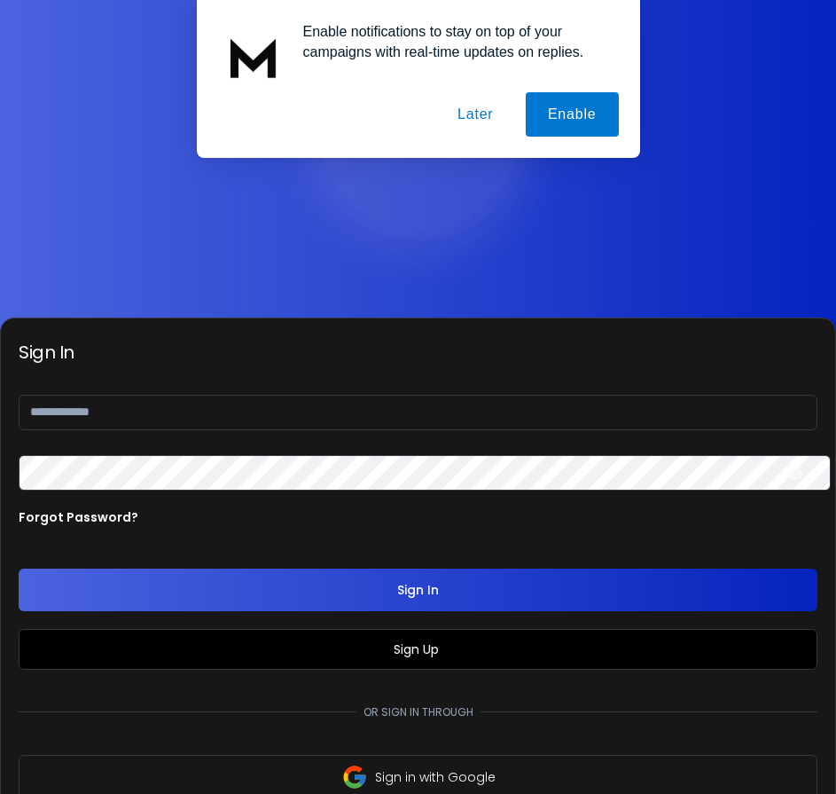
click at [574, 404] on input "email" at bounding box center [418, 412] width 799 height 35
type input "**********"
click at [19, 569] on button "Sign In" at bounding box center [418, 590] width 799 height 43
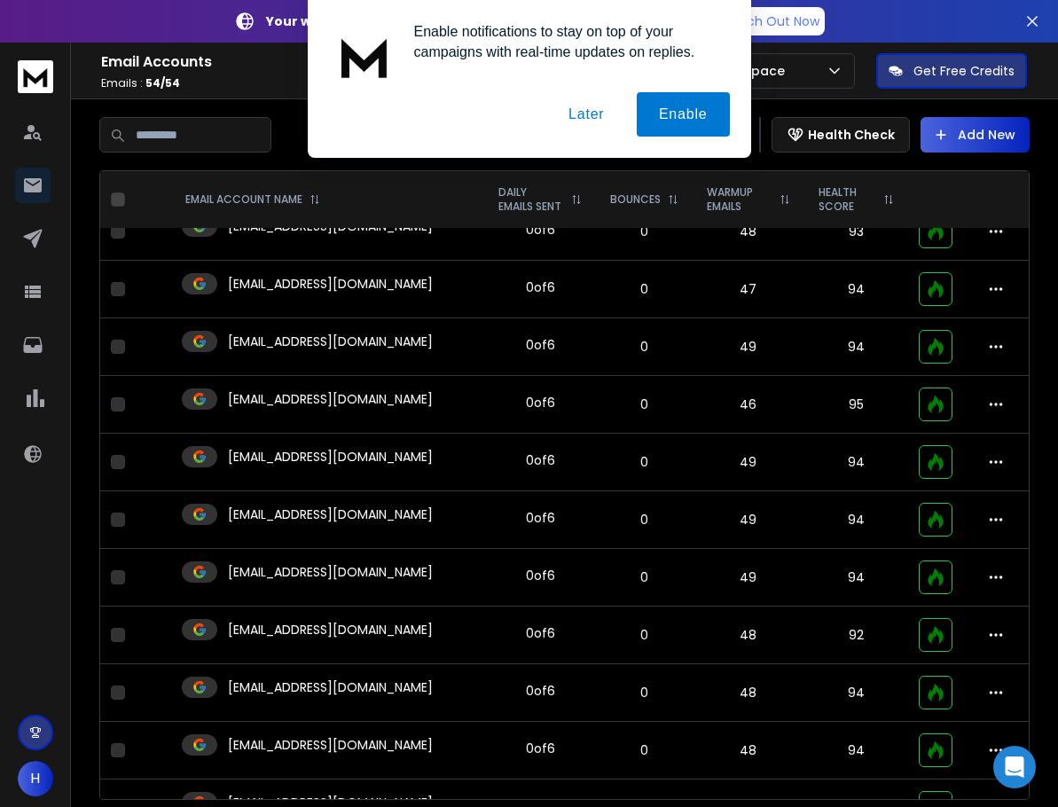
scroll to position [1354, 0]
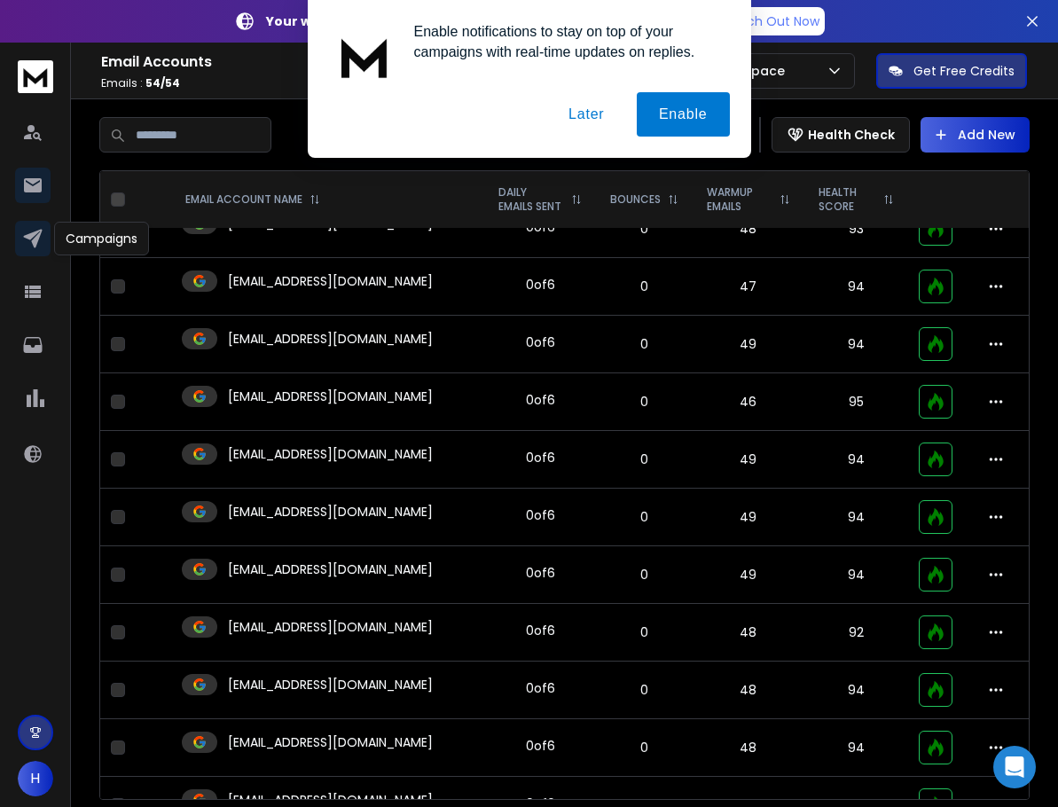
click at [38, 236] on icon at bounding box center [32, 238] width 19 height 19
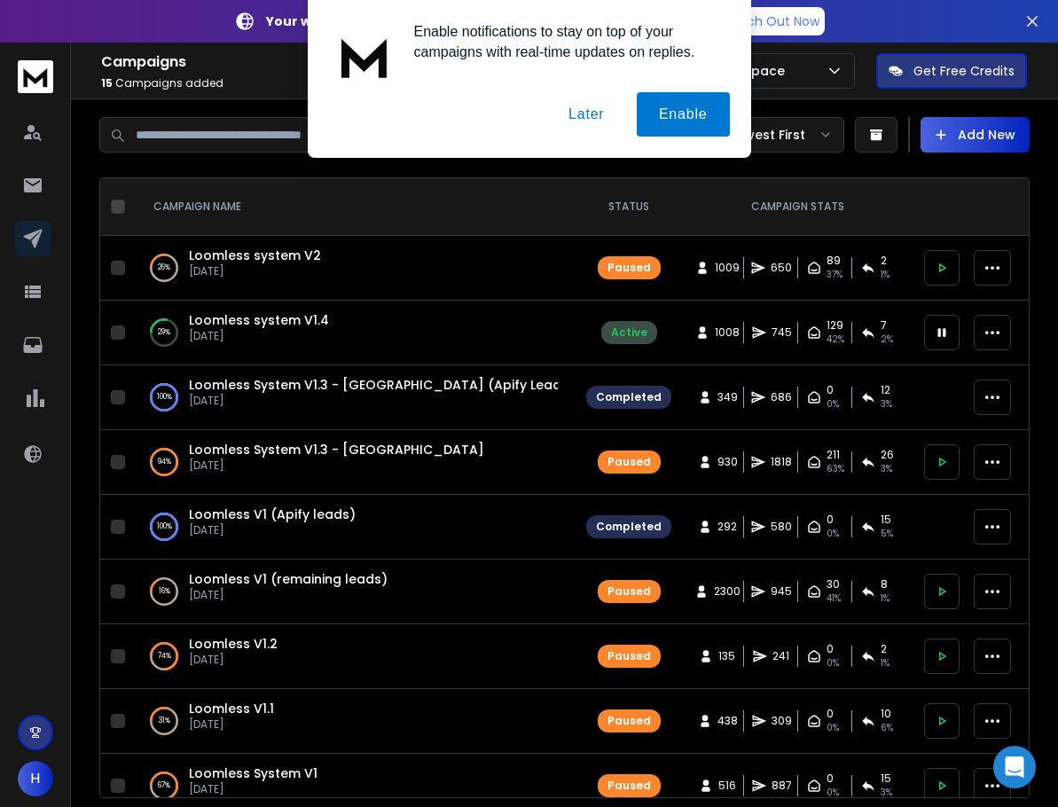
click at [601, 119] on button "Later" at bounding box center [586, 114] width 80 height 44
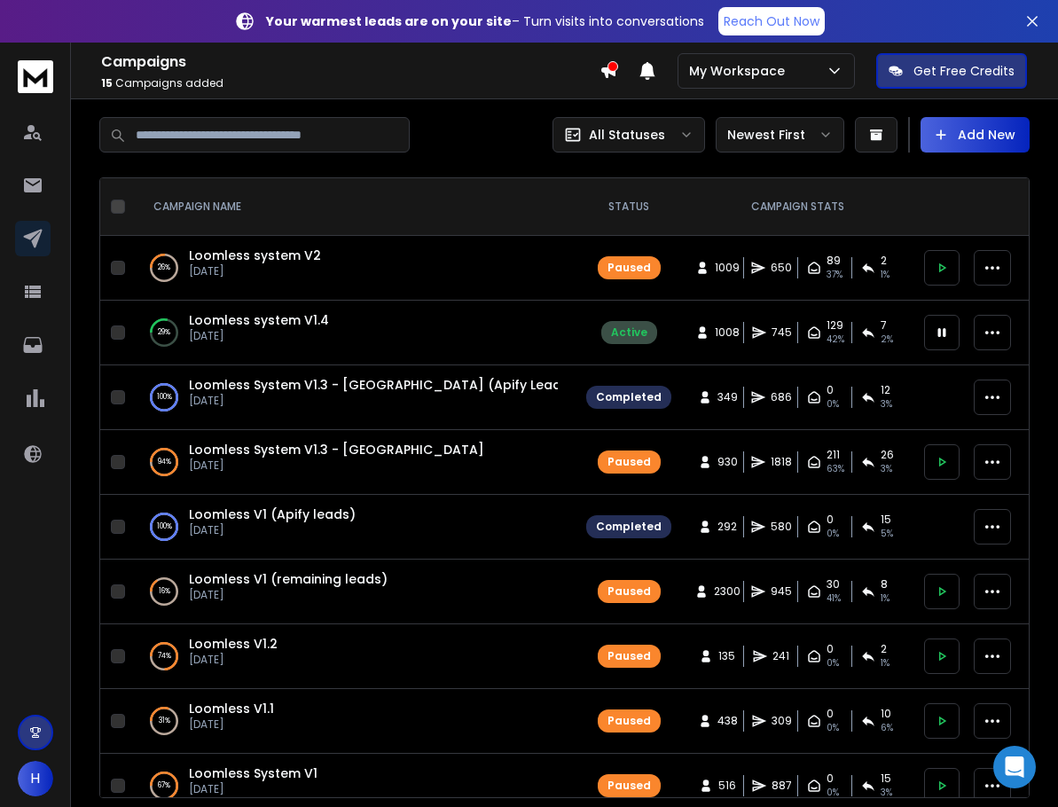
click at [252, 318] on span "Loomless system V1.4" at bounding box center [259, 320] width 140 height 18
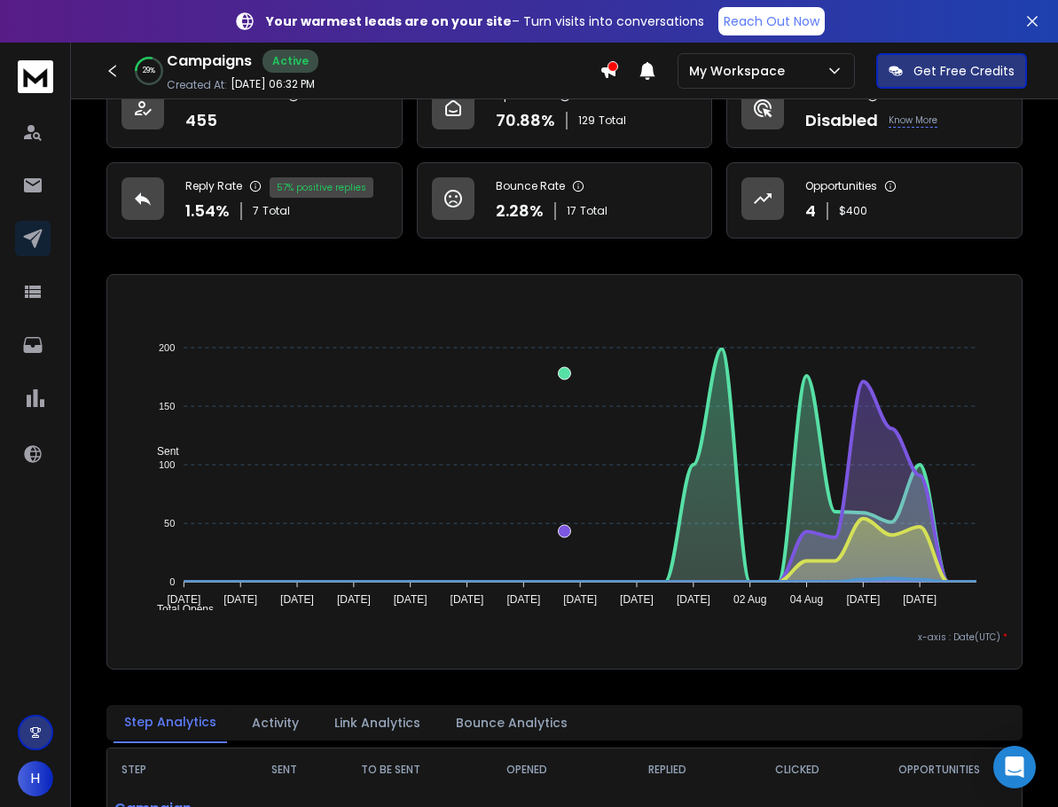
scroll to position [257, 0]
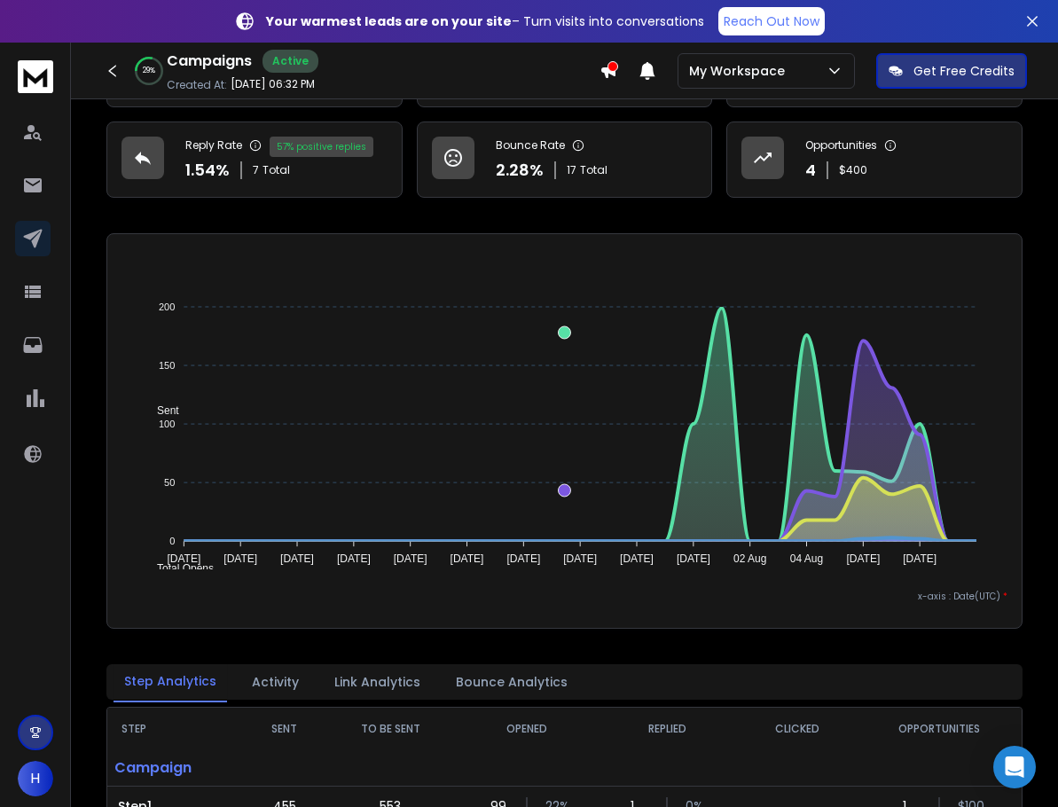
click at [228, 168] on p "1.54 %" at bounding box center [207, 170] width 44 height 25
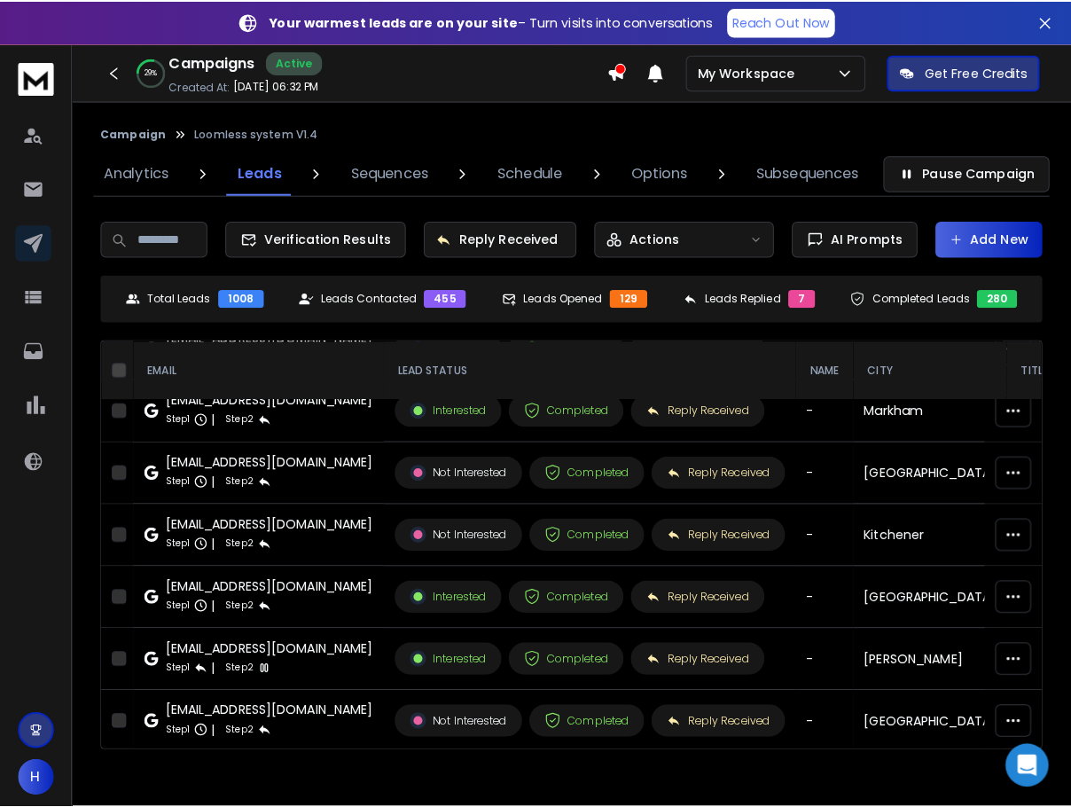
scroll to position [98, 0]
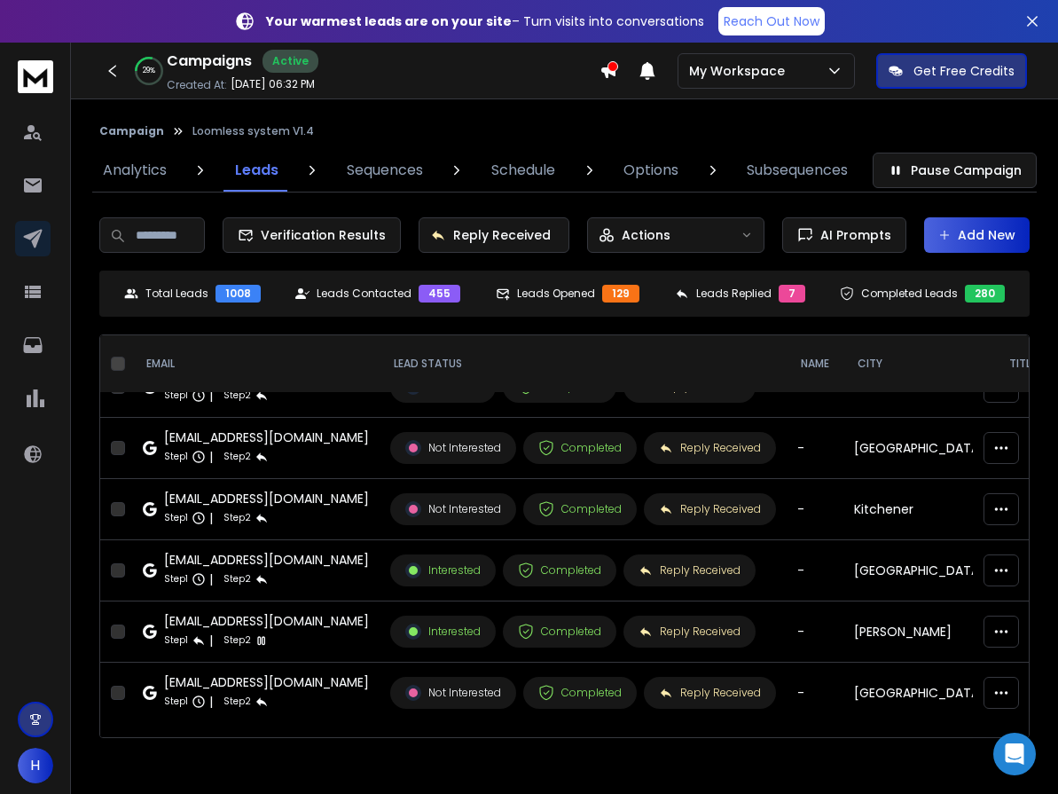
click at [481, 632] on div "Interested" at bounding box center [442, 632] width 75 height 16
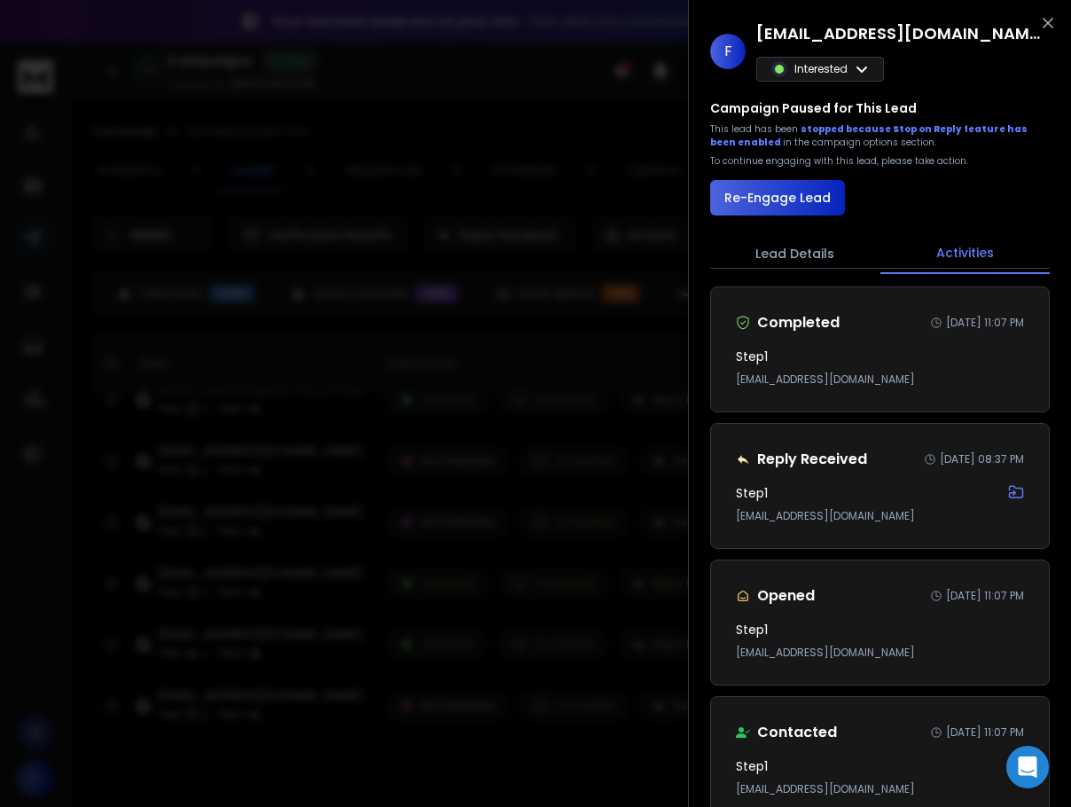
click at [835, 259] on button "Activities" at bounding box center [966, 253] width 170 height 41
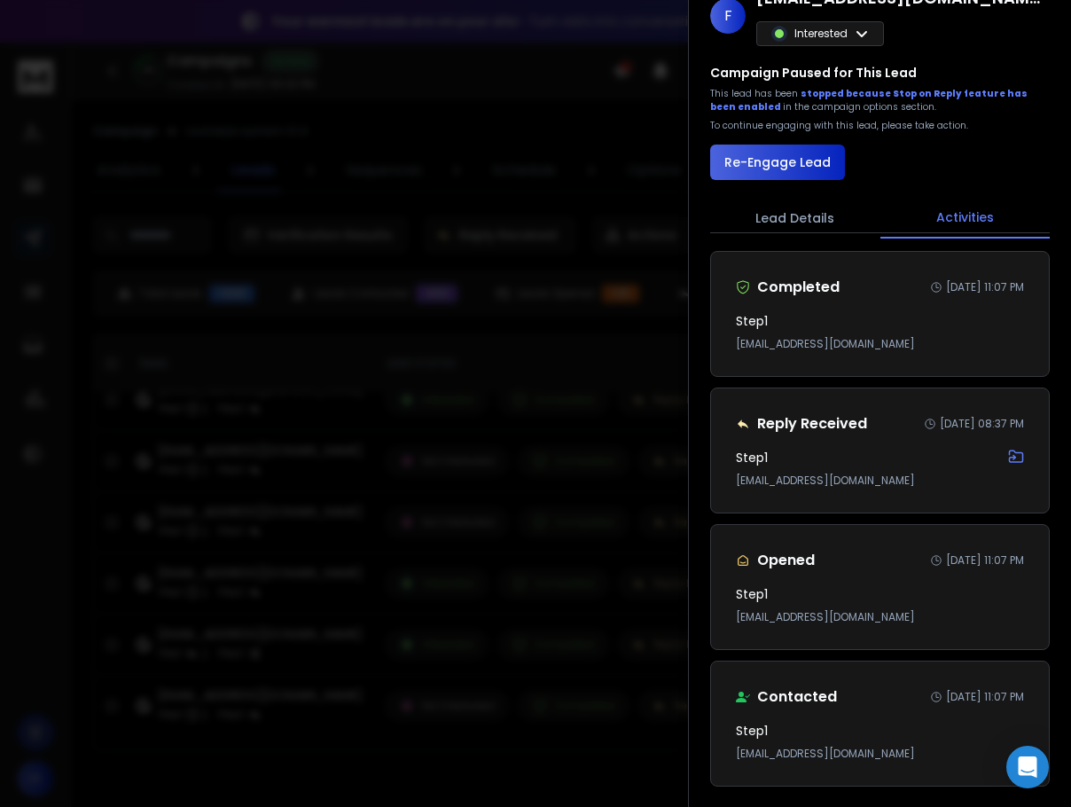
scroll to position [0, 0]
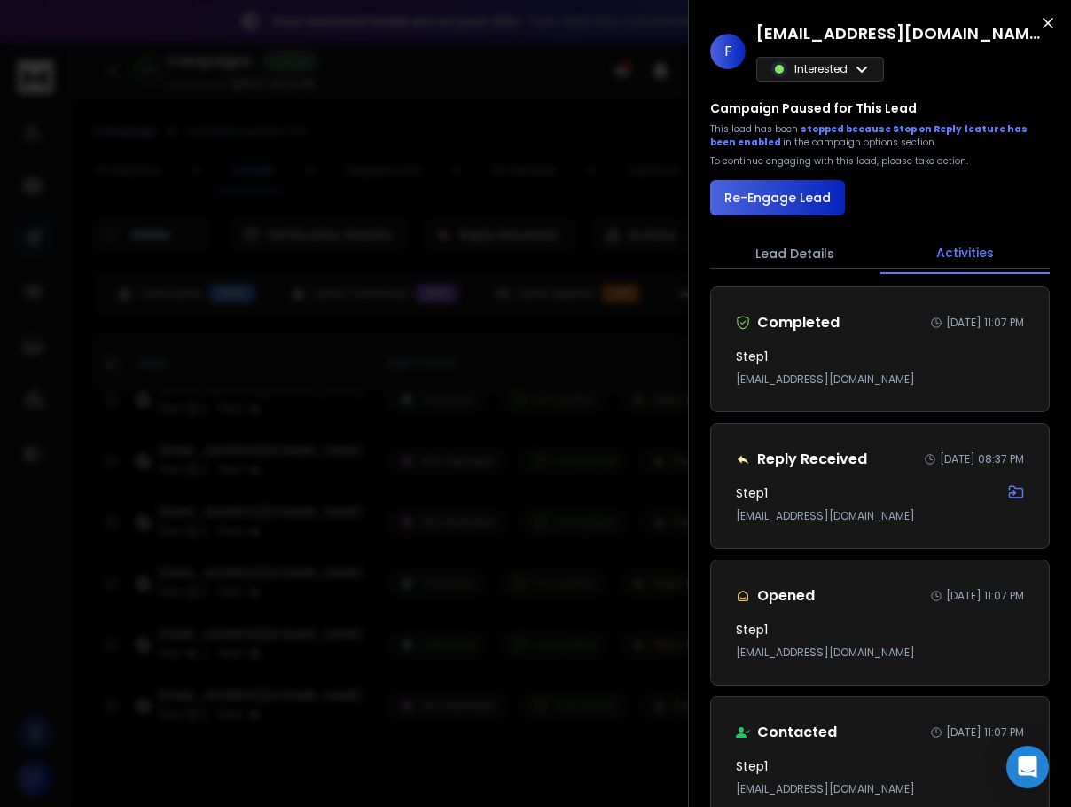
click at [835, 20] on icon "button" at bounding box center [1048, 23] width 18 height 18
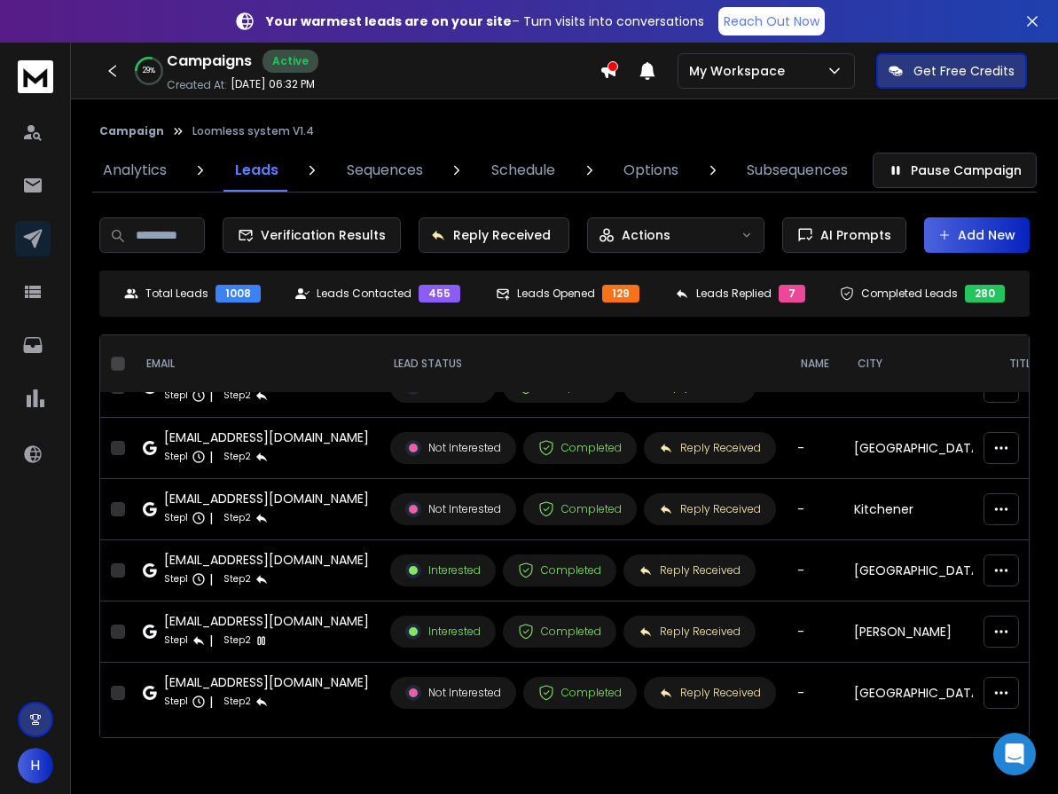
click at [477, 695] on div "Not Interested" at bounding box center [453, 693] width 96 height 16
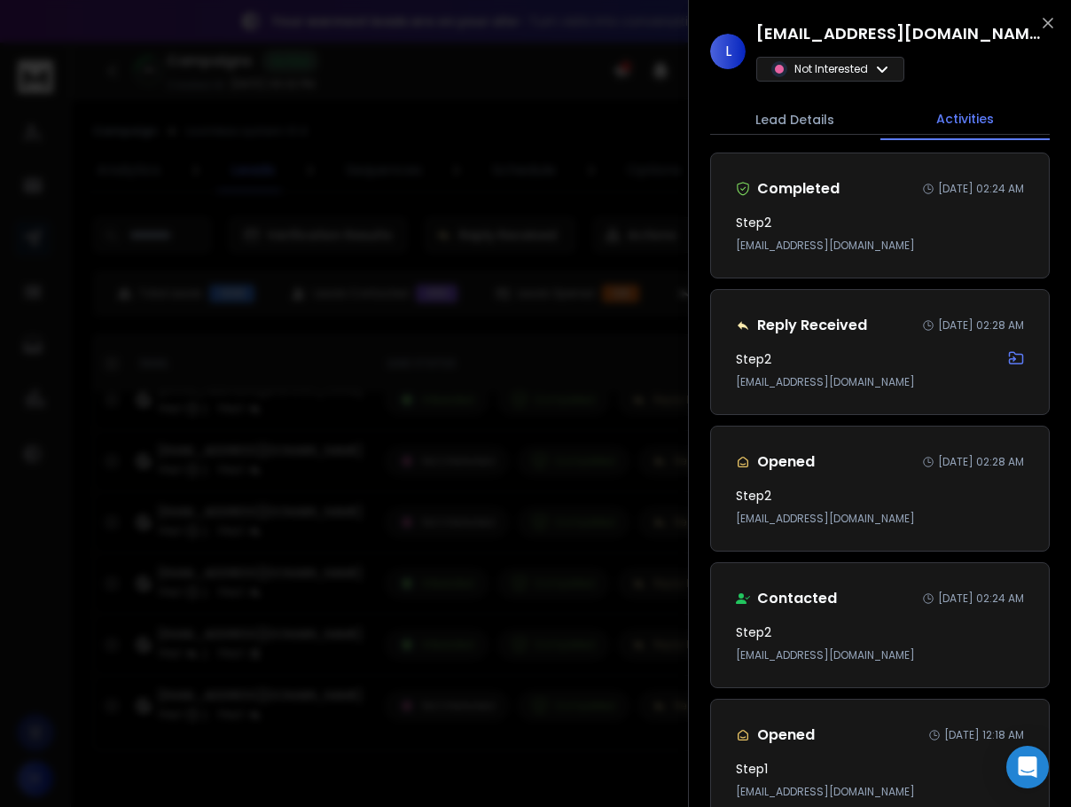
click at [835, 118] on button "Activities" at bounding box center [966, 119] width 170 height 41
click at [835, 21] on icon "button" at bounding box center [1048, 23] width 9 height 9
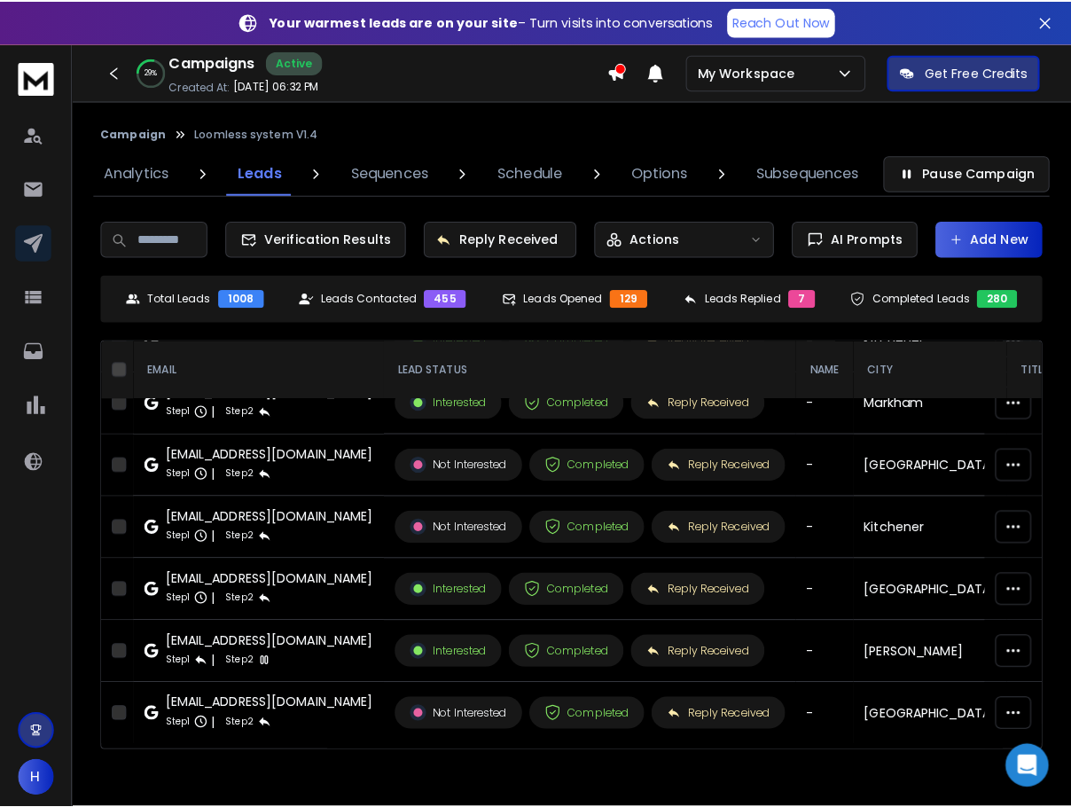
scroll to position [89, 0]
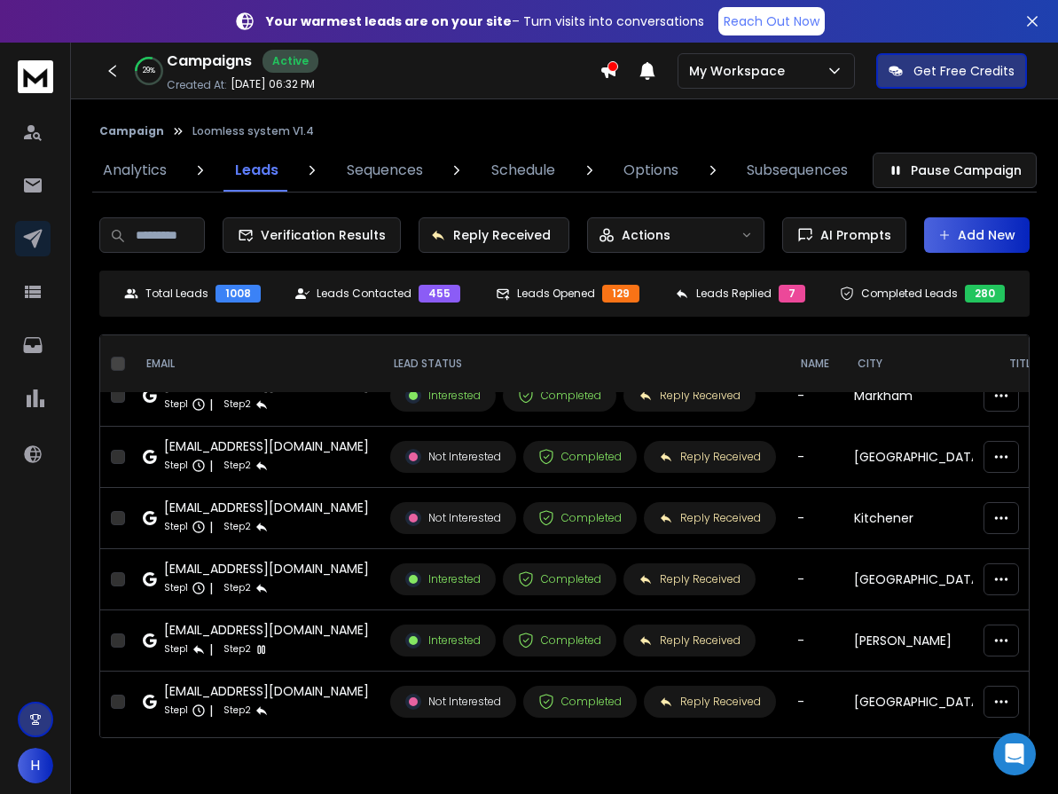
click at [475, 526] on div "Not Interested" at bounding box center [453, 518] width 126 height 32
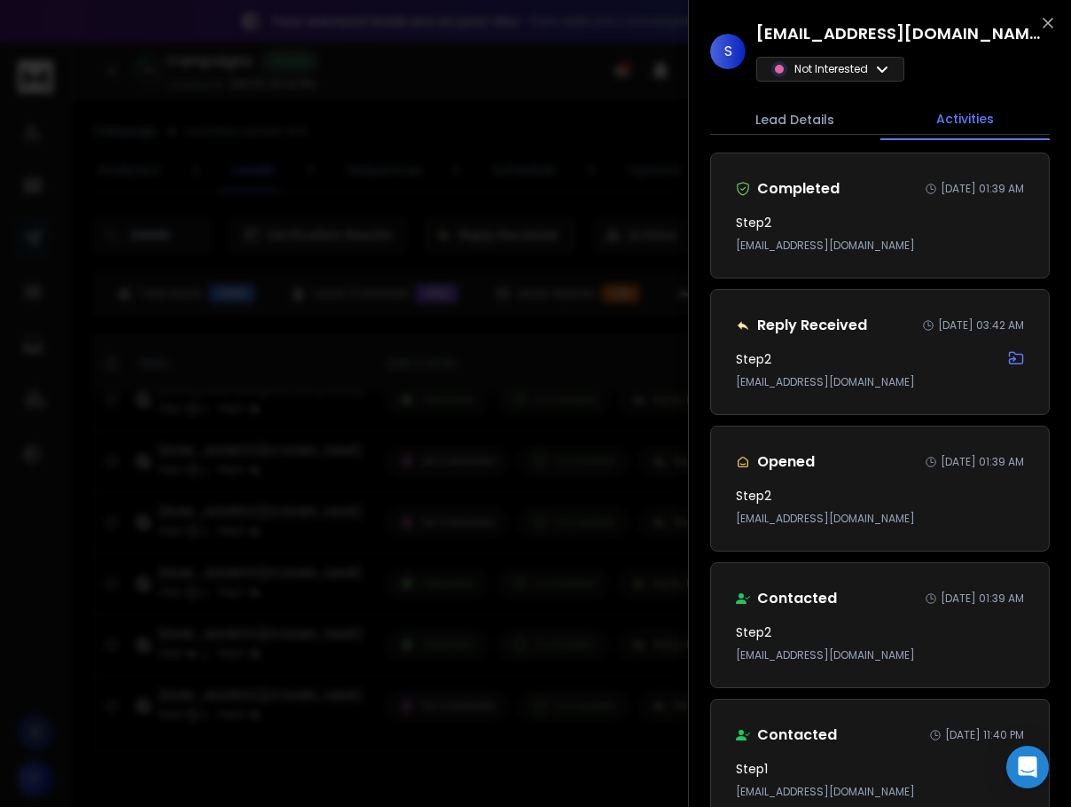
click at [835, 128] on button "Activities" at bounding box center [966, 119] width 170 height 41
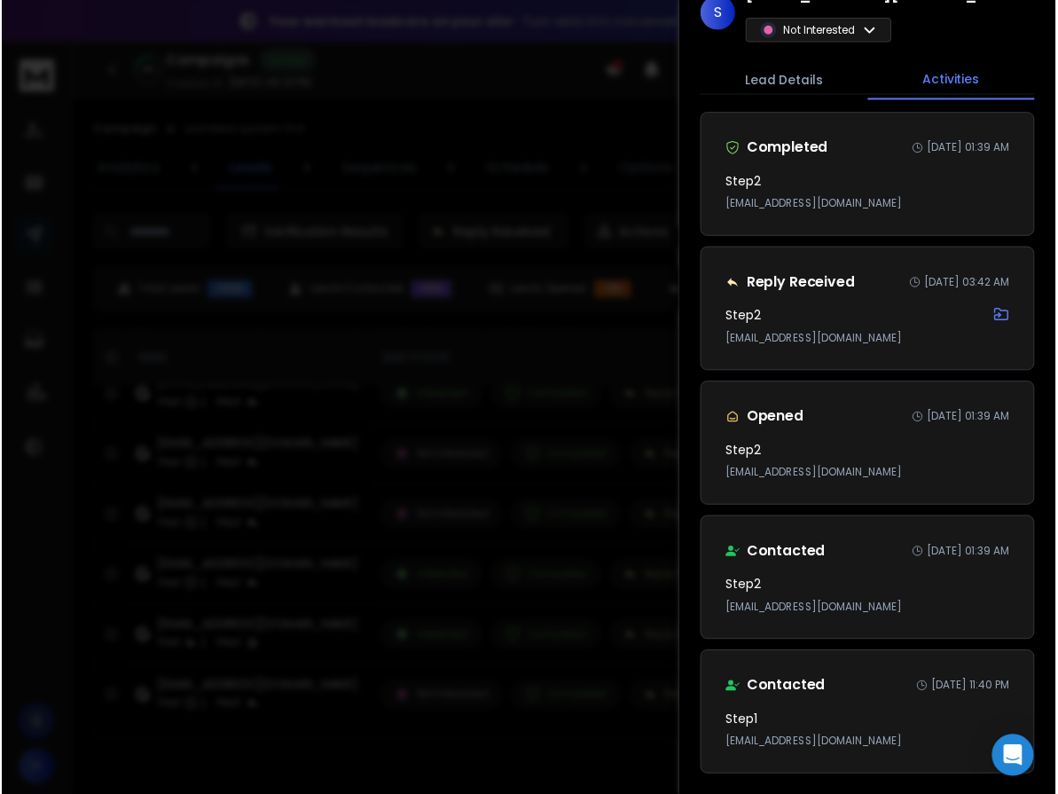
scroll to position [0, 0]
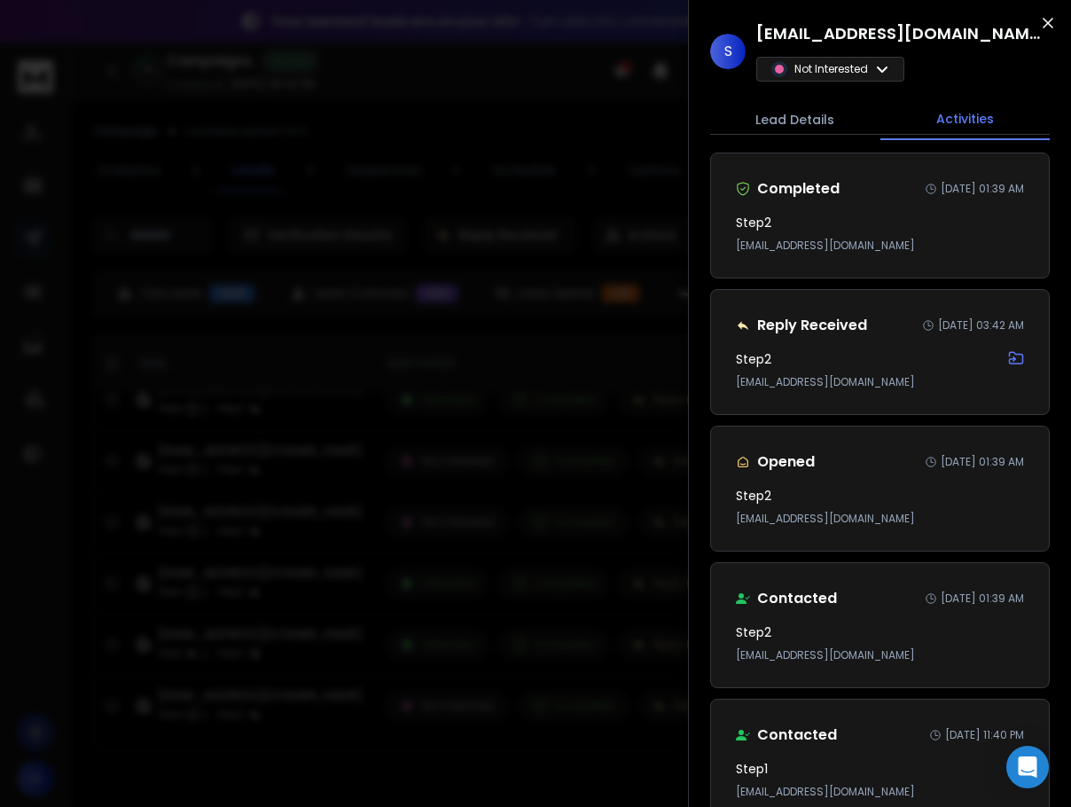
click at [835, 18] on icon "button" at bounding box center [1048, 23] width 18 height 18
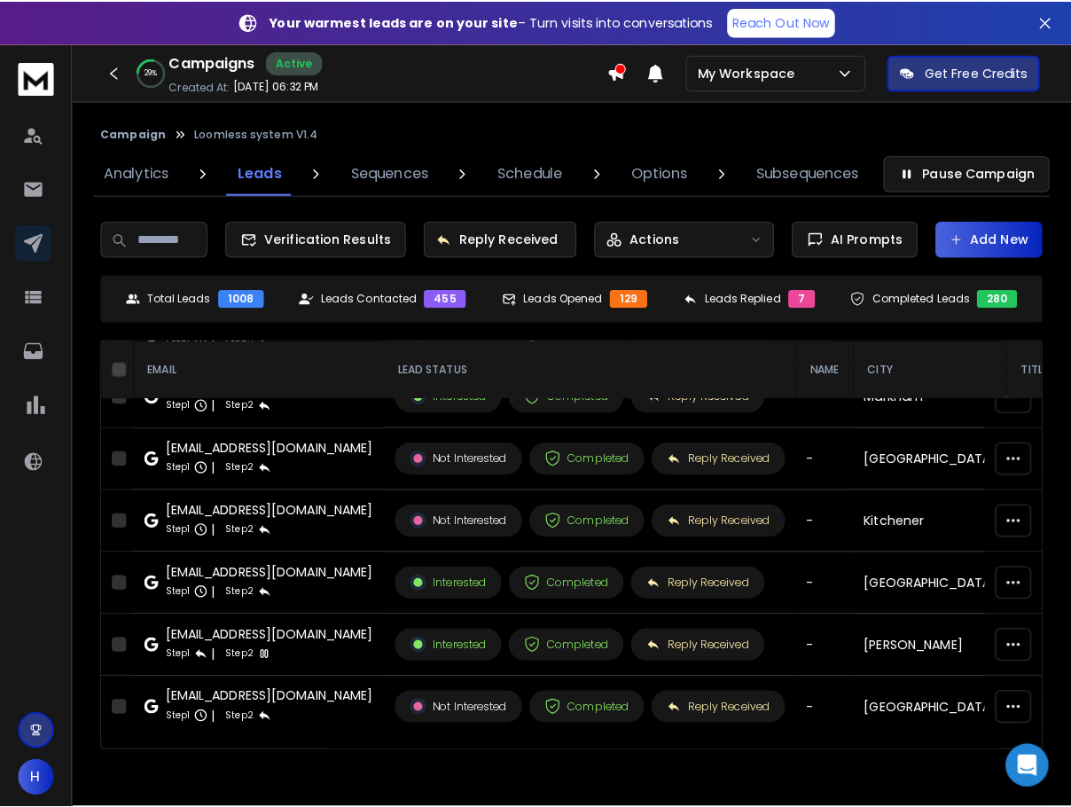
scroll to position [98, 0]
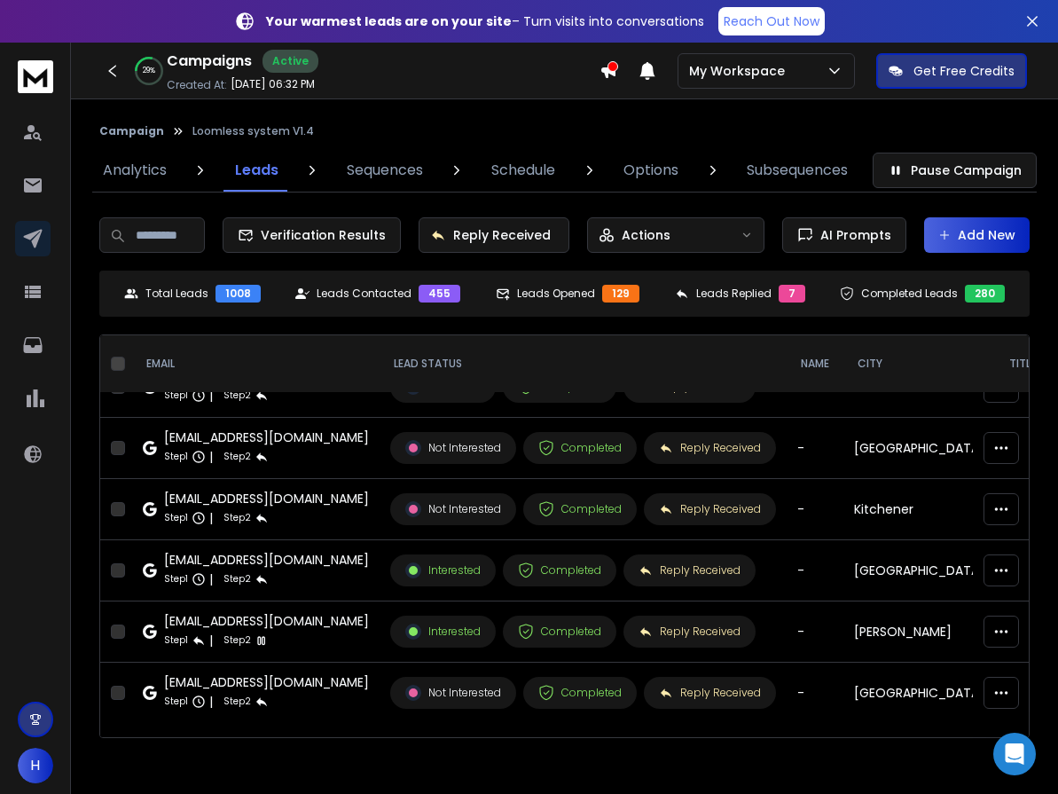
click at [493, 498] on div "Not Interested" at bounding box center [453, 509] width 126 height 32
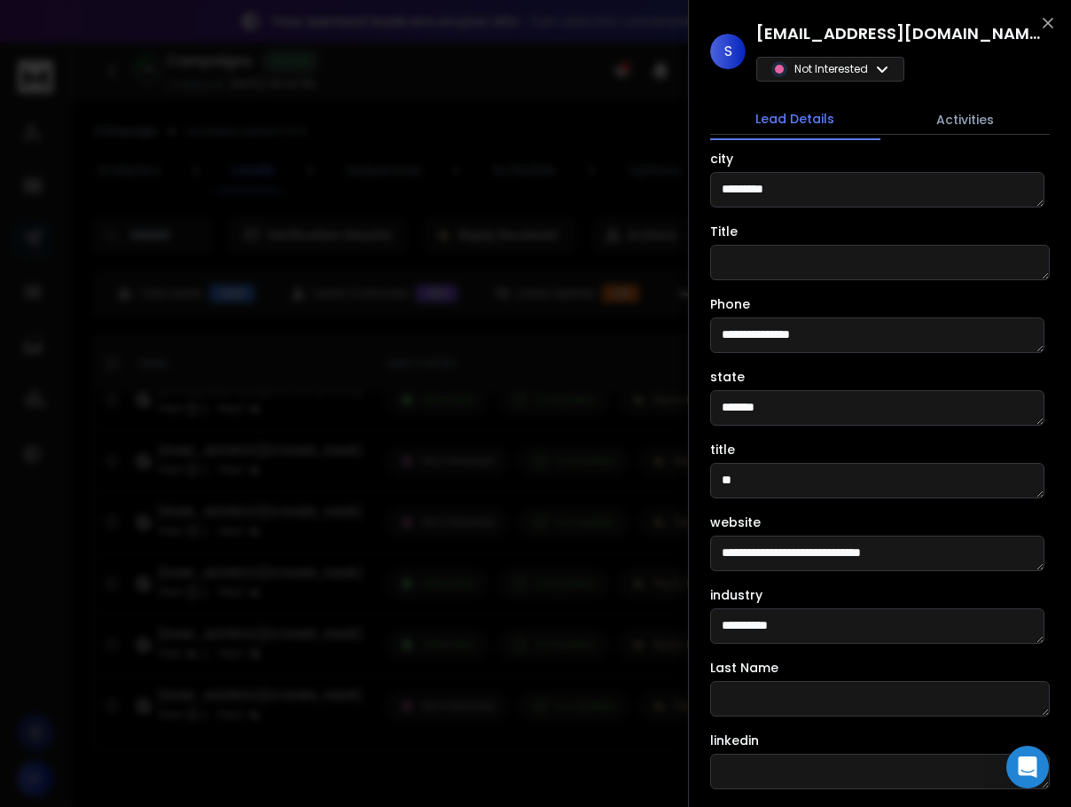
click at [835, 114] on button "Activities" at bounding box center [966, 119] width 170 height 39
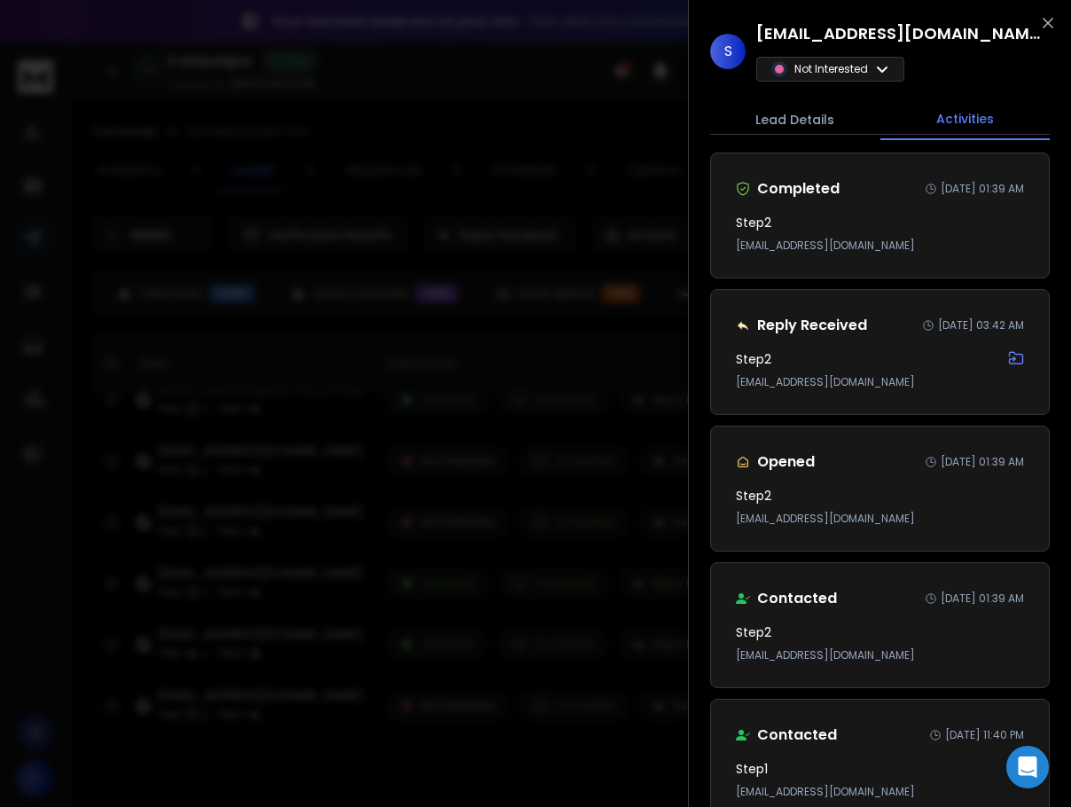
click at [835, 426] on div "Opened Aug 07, 2025, 01:39 AM Step 2 hassam@hramediafirm.com" at bounding box center [880, 489] width 340 height 126
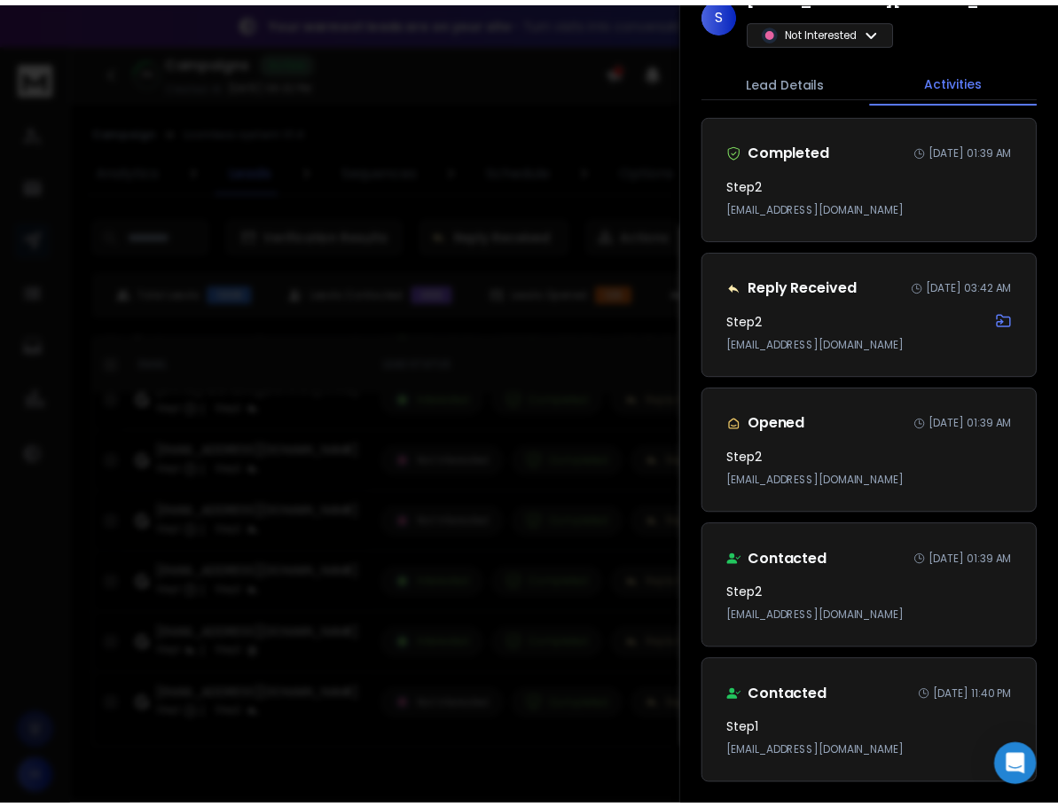
scroll to position [0, 0]
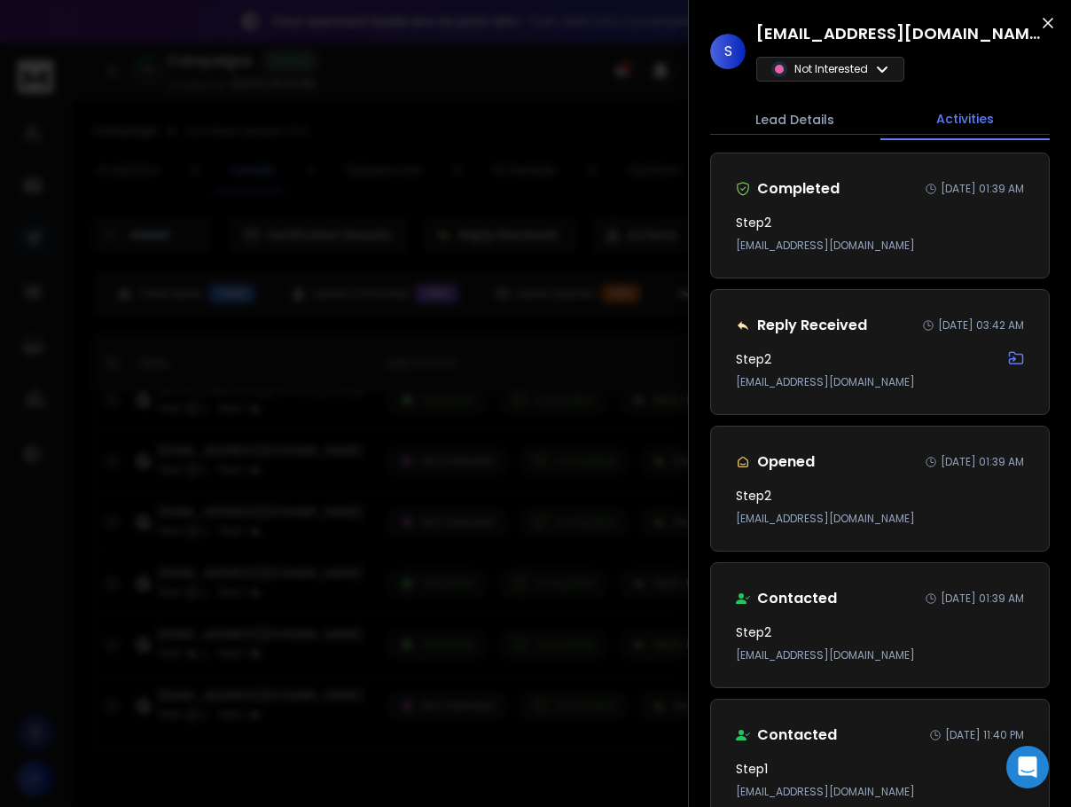
click at [835, 24] on icon "button" at bounding box center [1048, 23] width 9 height 9
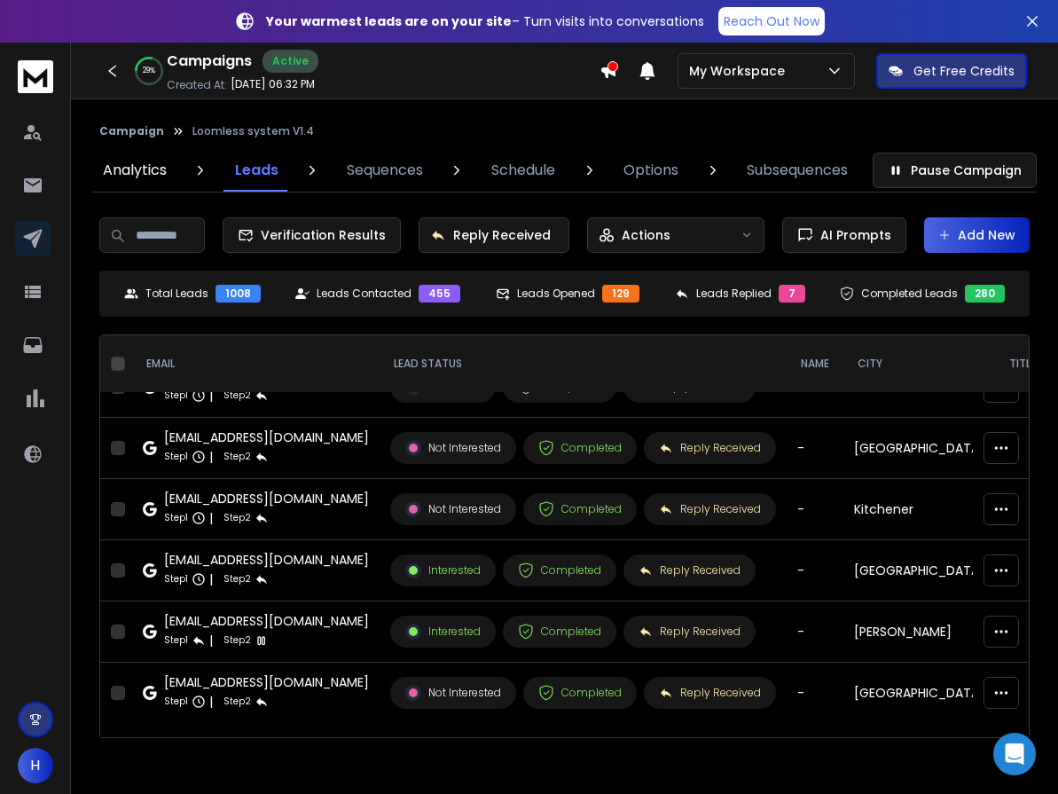
click at [136, 169] on p "Analytics" at bounding box center [135, 170] width 64 height 21
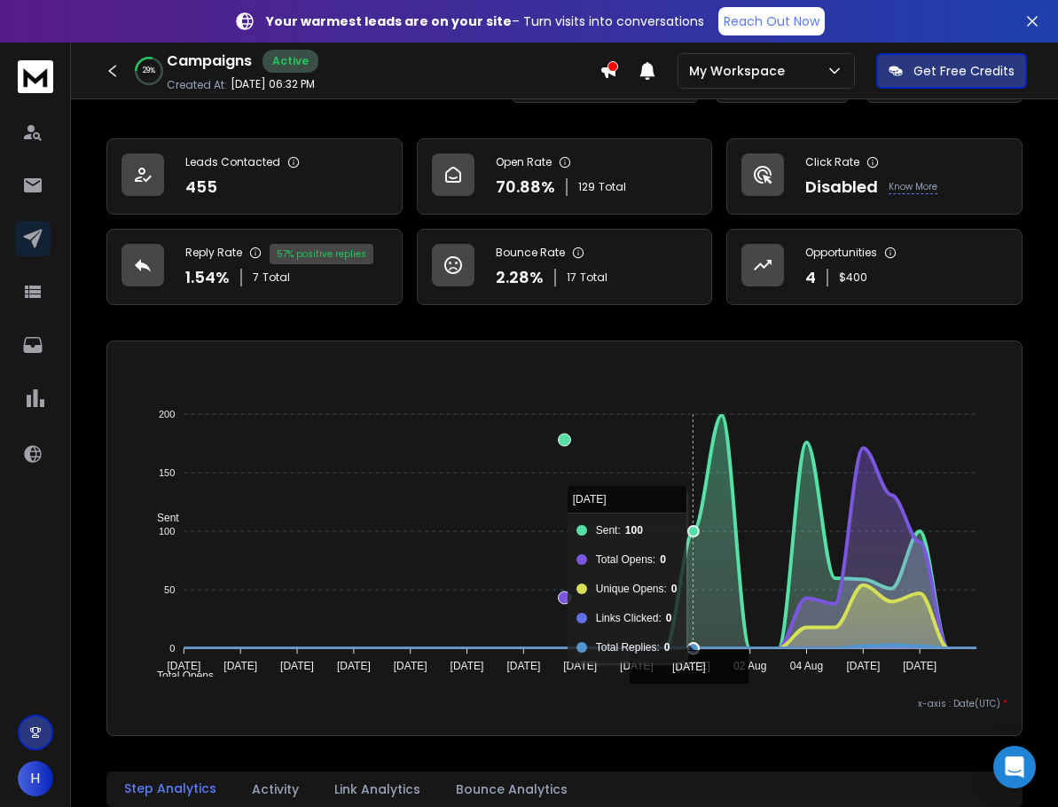
scroll to position [157, 0]
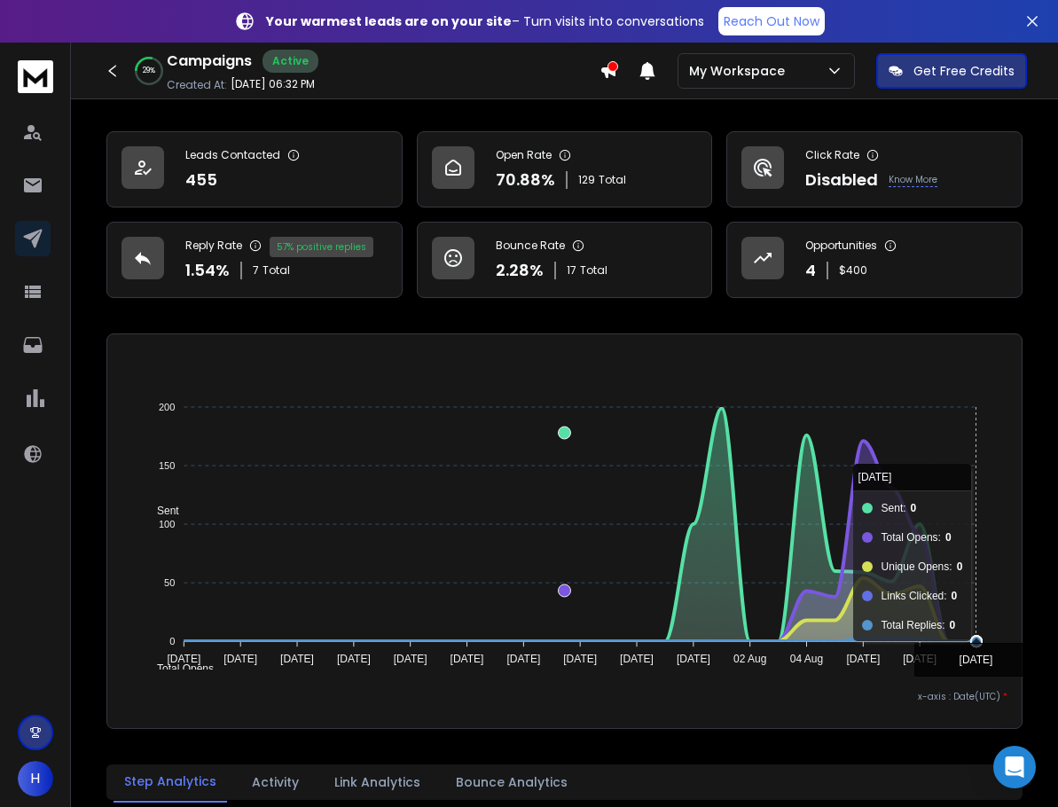
click at [835, 432] on foreignobject "Sent Total Opens Unique Opens Links Clicked Total Replies" at bounding box center [565, 514] width 842 height 310
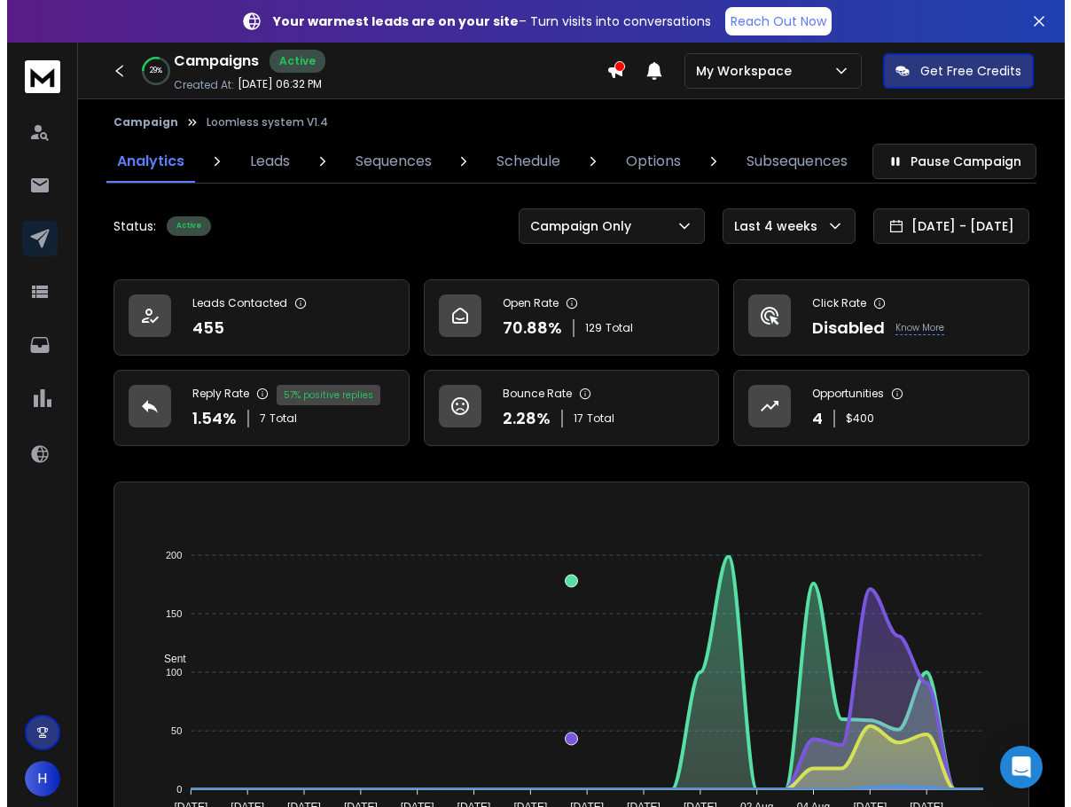
scroll to position [0, 0]
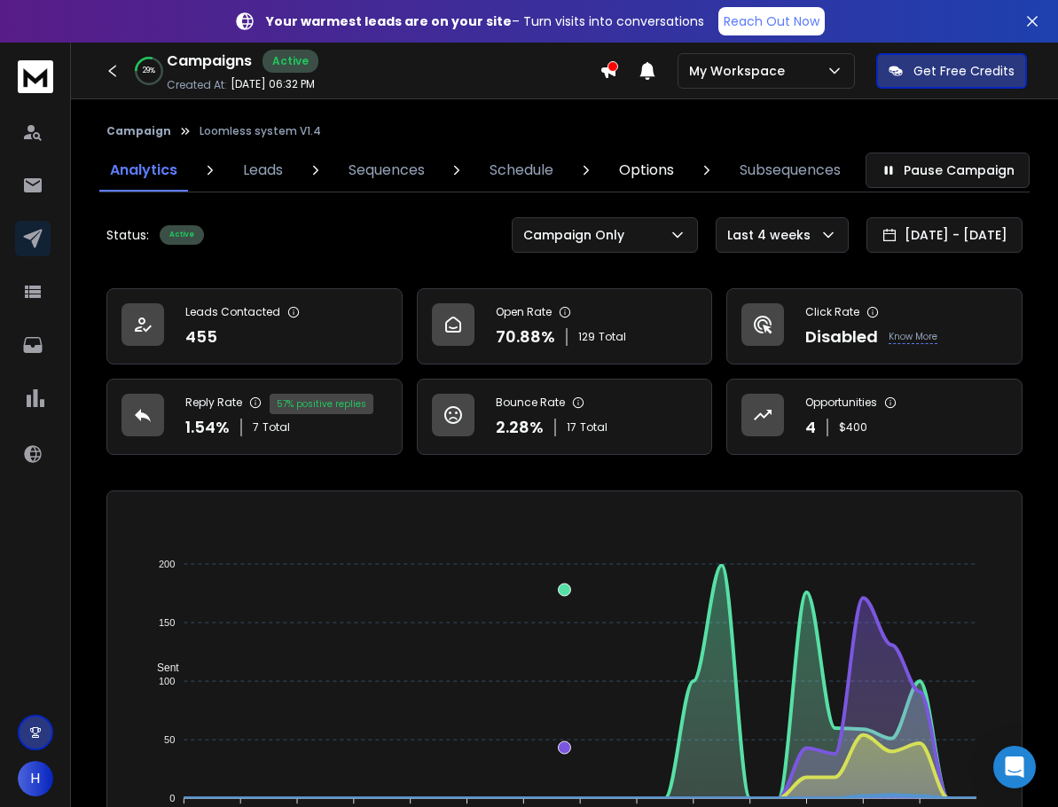
click at [665, 177] on p "Options" at bounding box center [646, 170] width 55 height 21
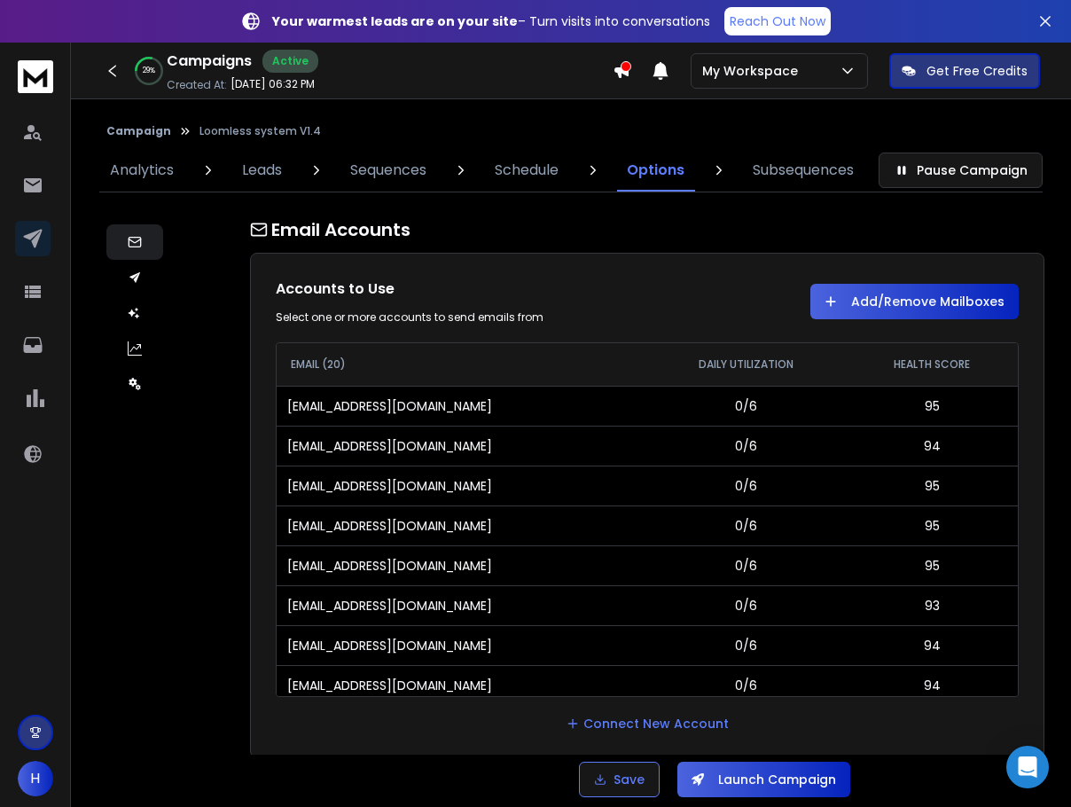
click at [835, 295] on button "Add/Remove Mailboxes" at bounding box center [915, 301] width 208 height 35
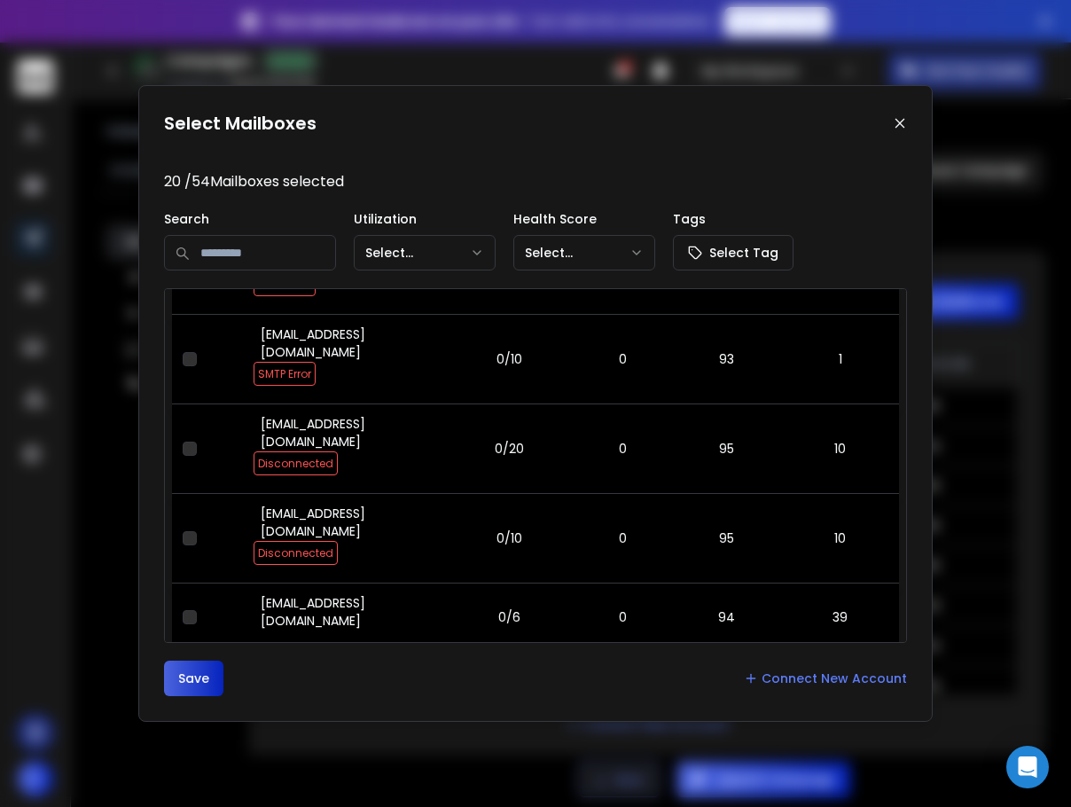
scroll to position [400, 0]
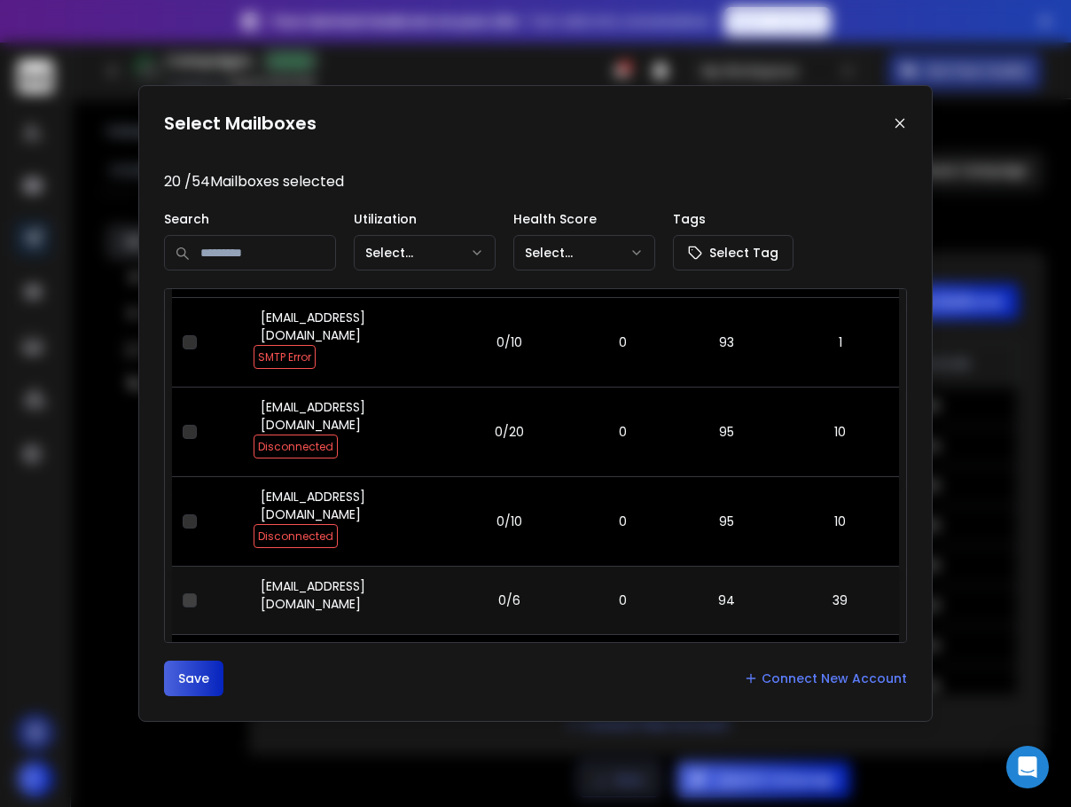
click at [191, 593] on button "button" at bounding box center [190, 600] width 14 height 14
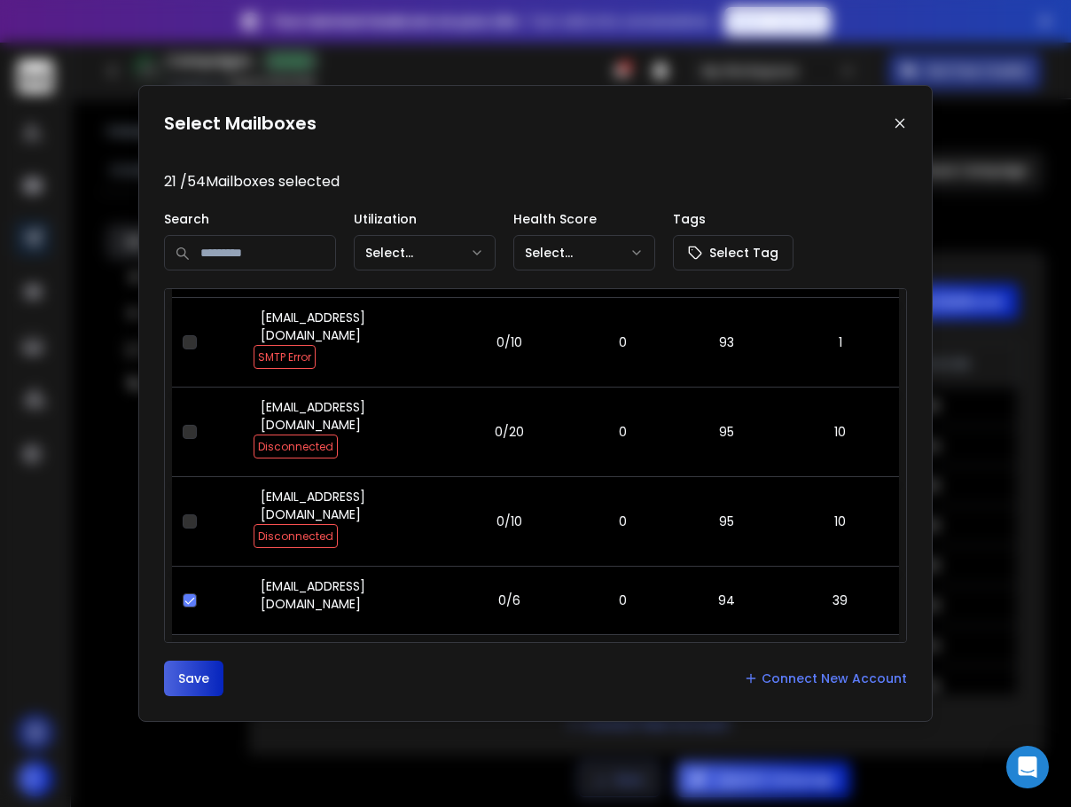
click at [192, 662] on button "button" at bounding box center [190, 669] width 14 height 14
click at [189, 730] on button "button" at bounding box center [190, 737] width 14 height 14
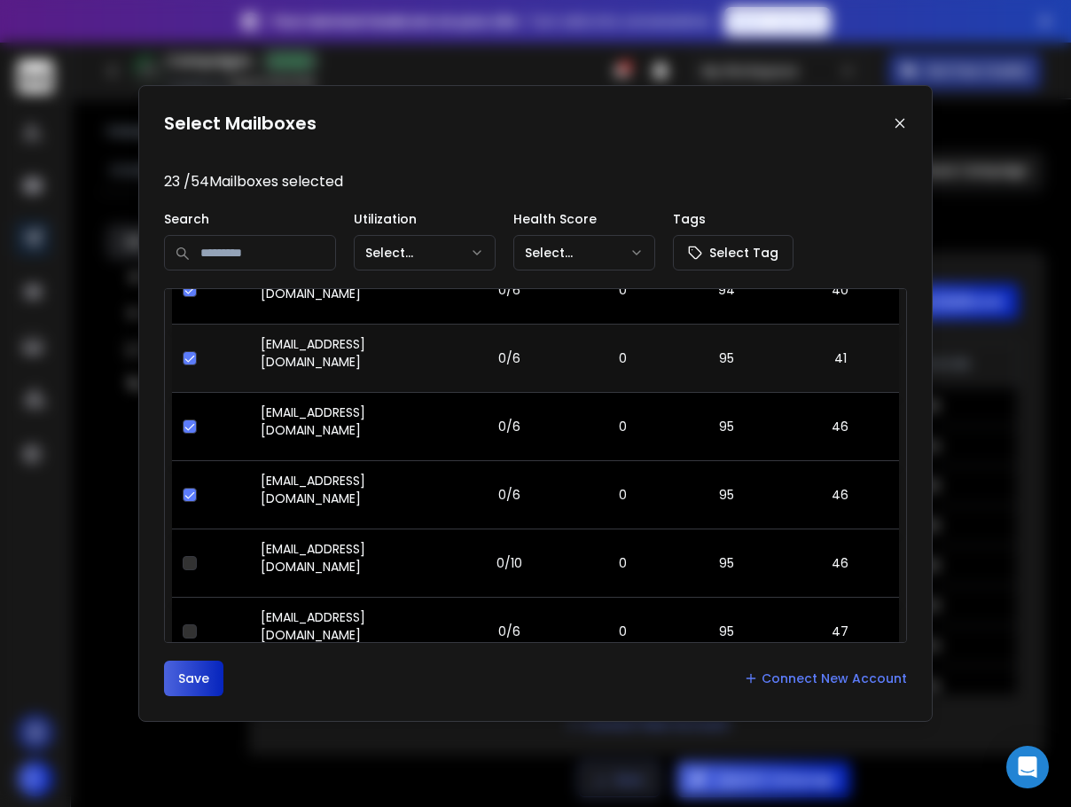
scroll to position [780, 0]
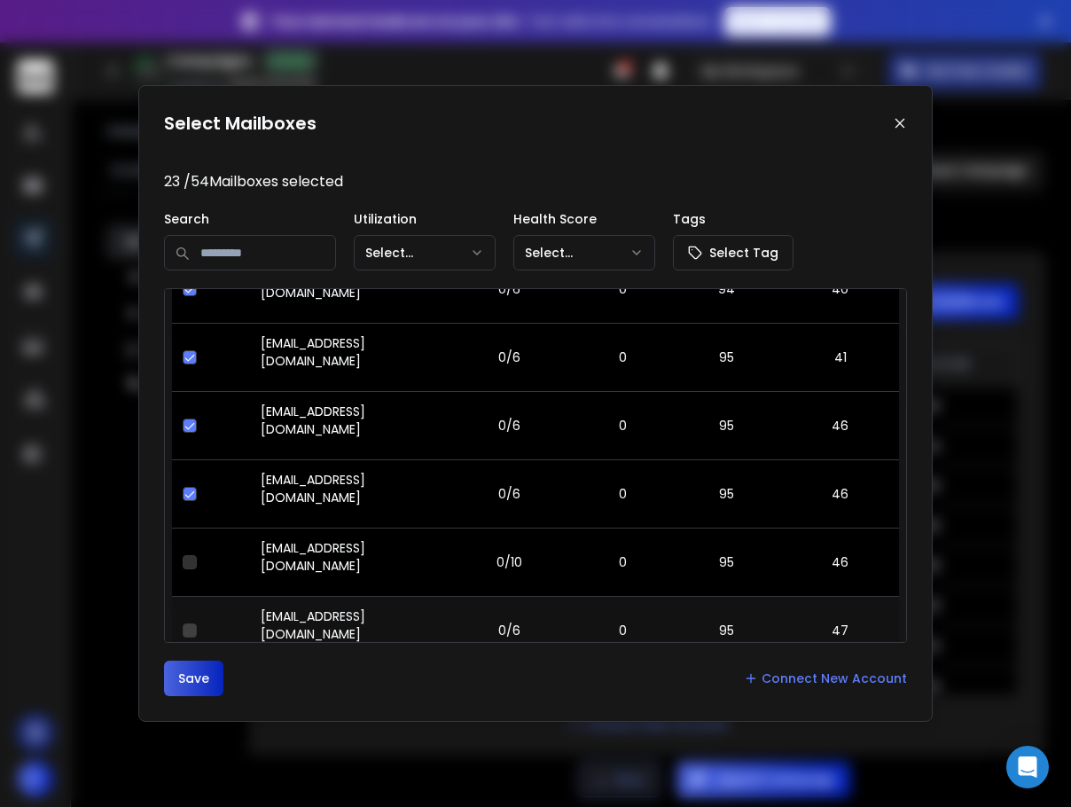
click at [185, 624] on button "button" at bounding box center [190, 631] width 14 height 14
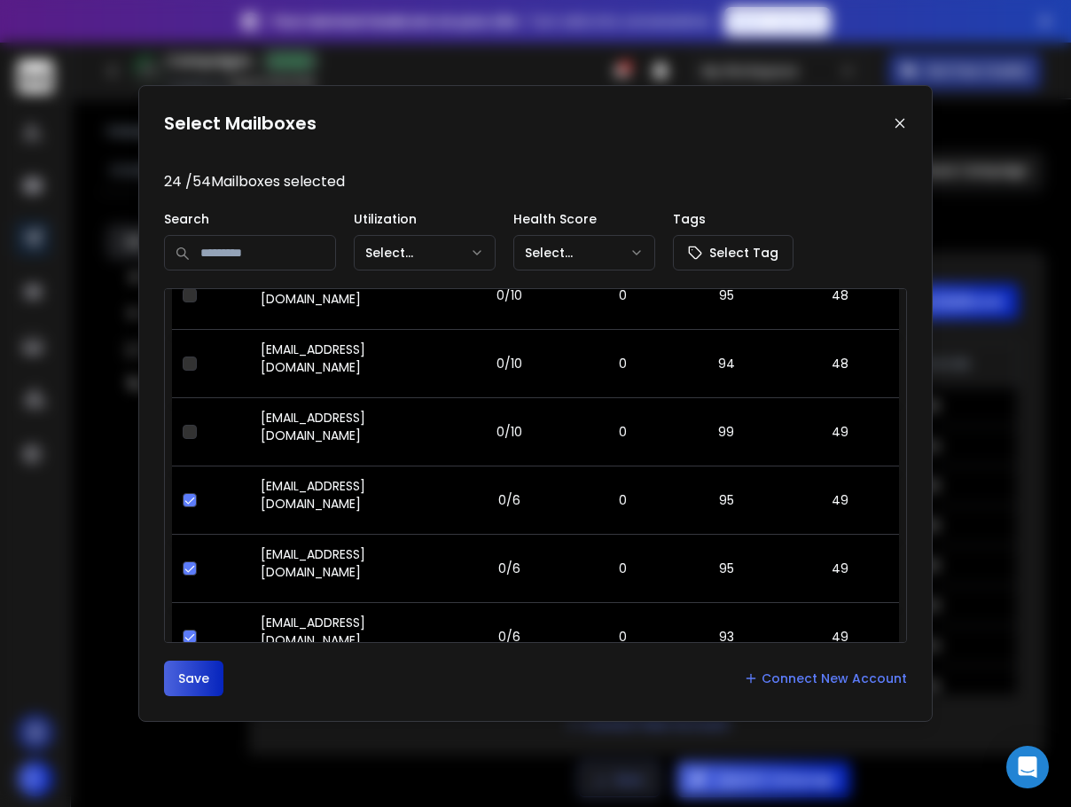
scroll to position [2916, 0]
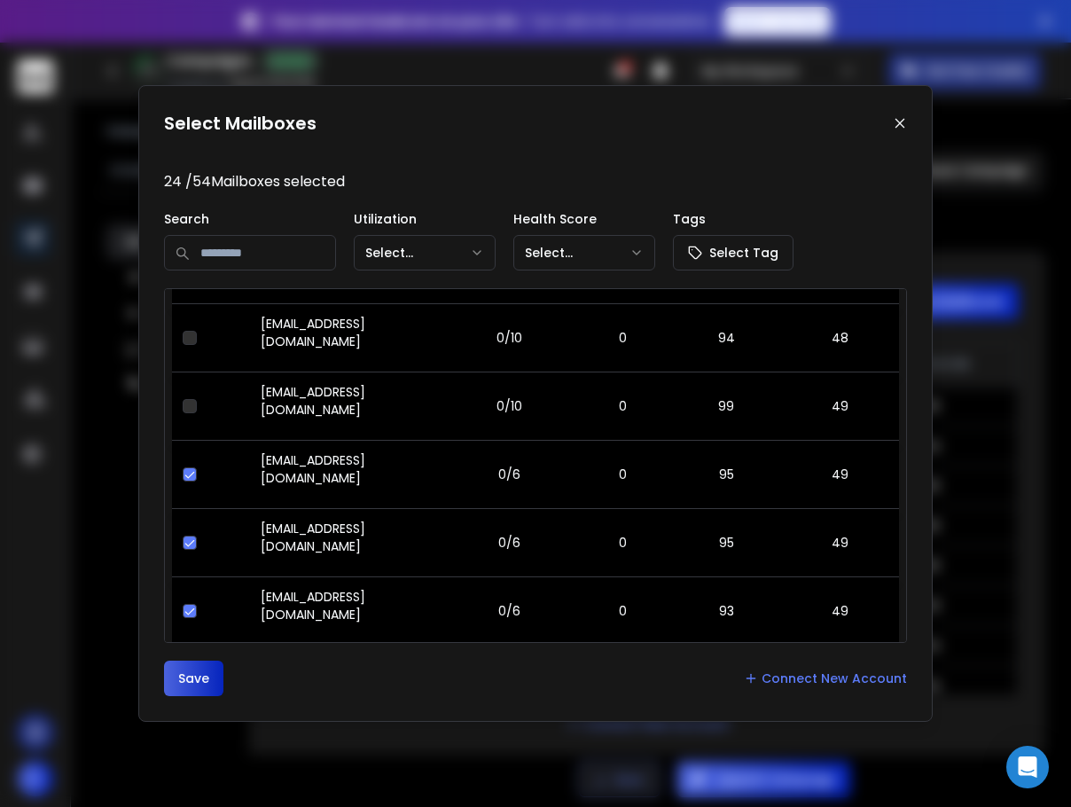
click at [200, 677] on button "Save" at bounding box center [193, 678] width 59 height 35
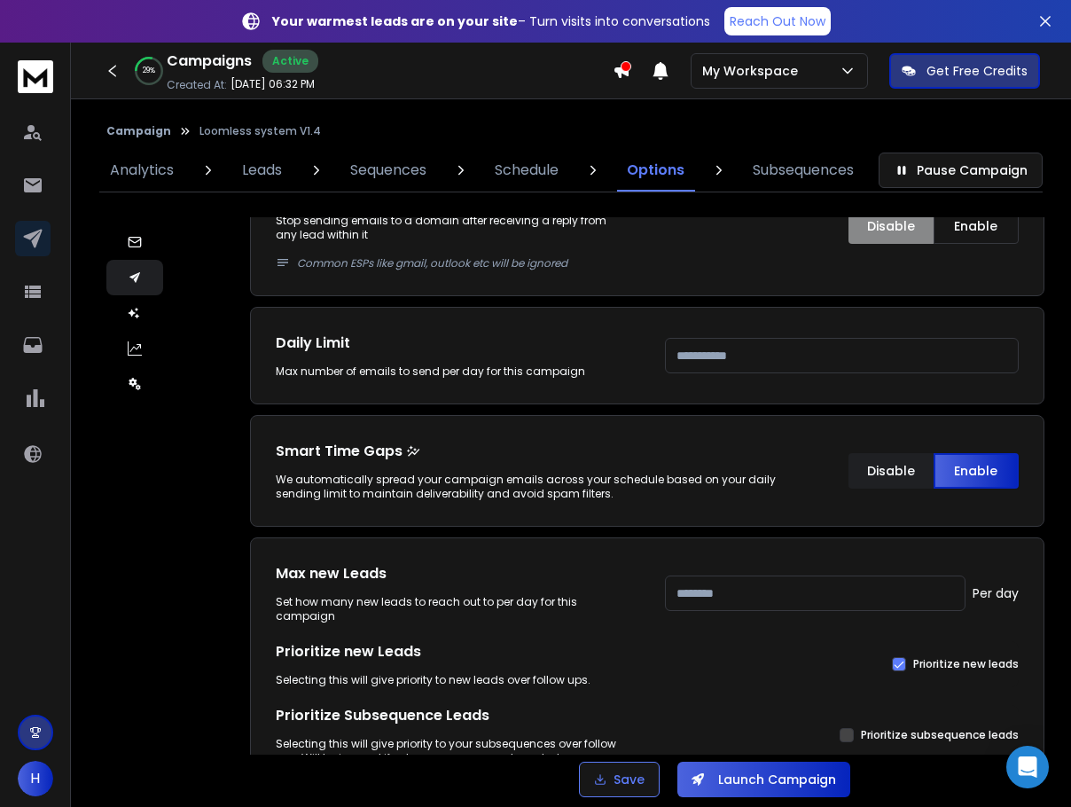
scroll to position [777, 0]
click at [714, 592] on input "**" at bounding box center [815, 594] width 301 height 35
type input "*"
type input "**"
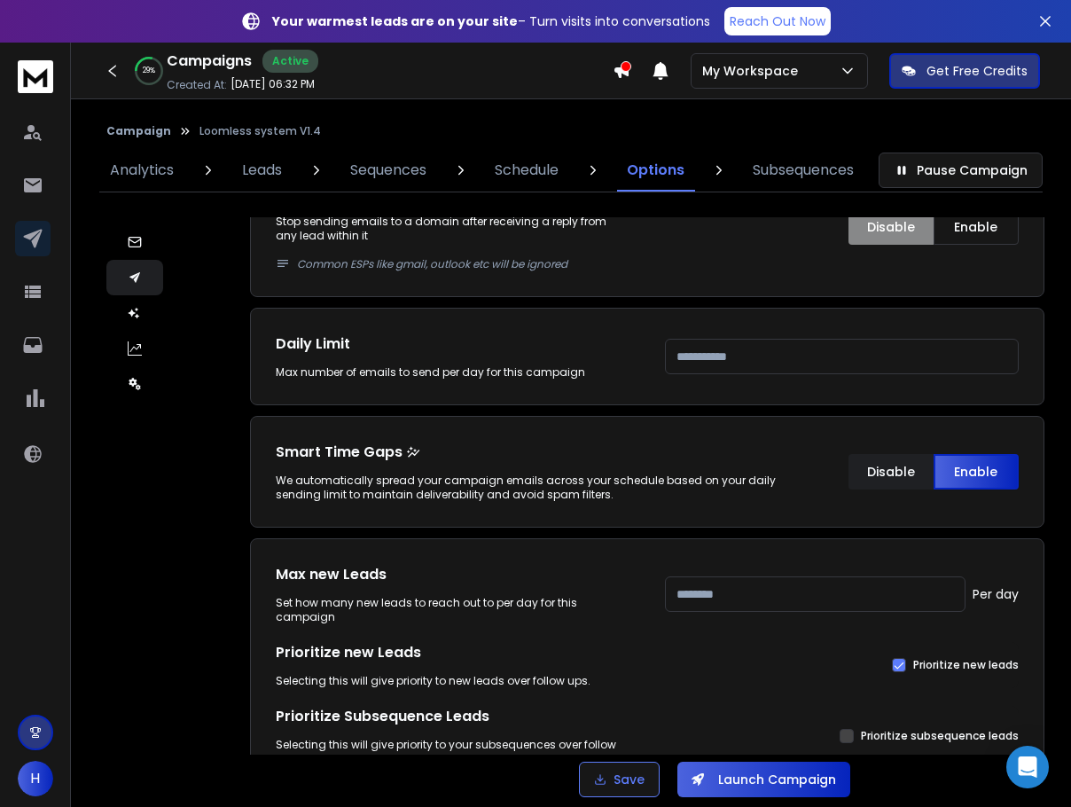
click at [765, 553] on div "Max new Leads Set how many new leads to reach out to per day for this campaign …" at bounding box center [647, 681] width 795 height 286
click at [726, 365] on input "***" at bounding box center [842, 356] width 354 height 35
type input "***"
click at [769, 416] on div "Smart Time Gaps We automatically spread your campaign emails across your schedu…" at bounding box center [647, 472] width 795 height 112
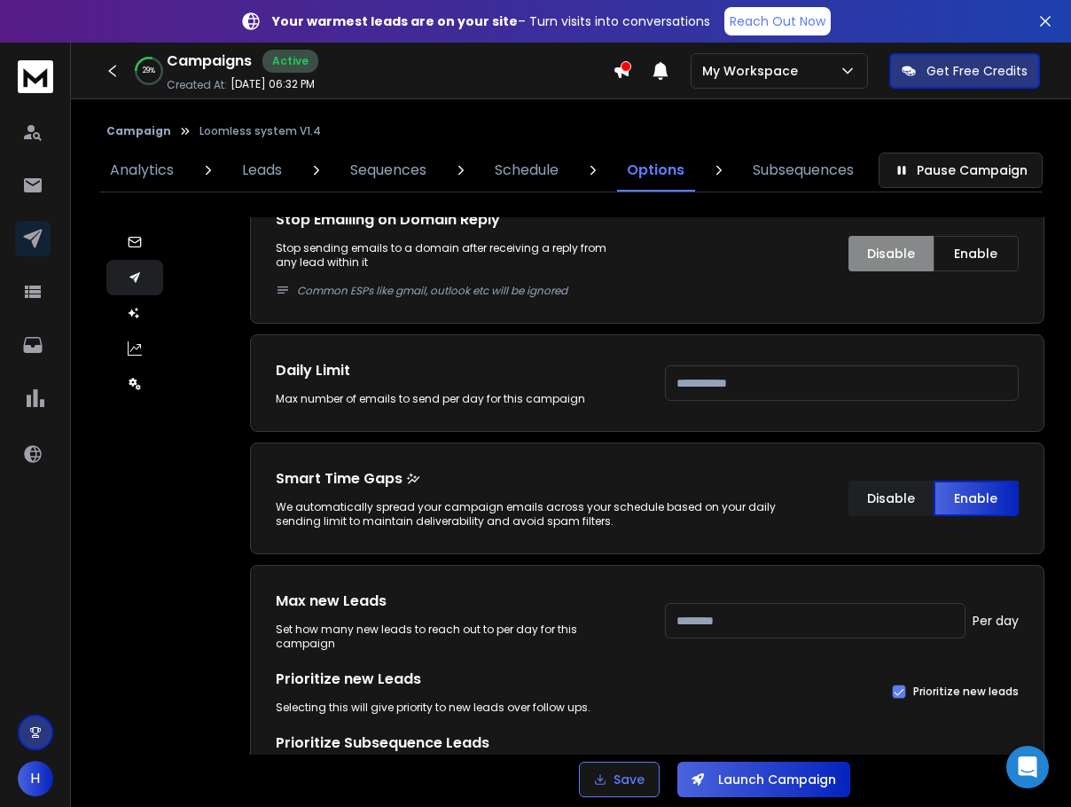
scroll to position [751, 0]
click at [614, 783] on button "Save" at bounding box center [619, 779] width 81 height 35
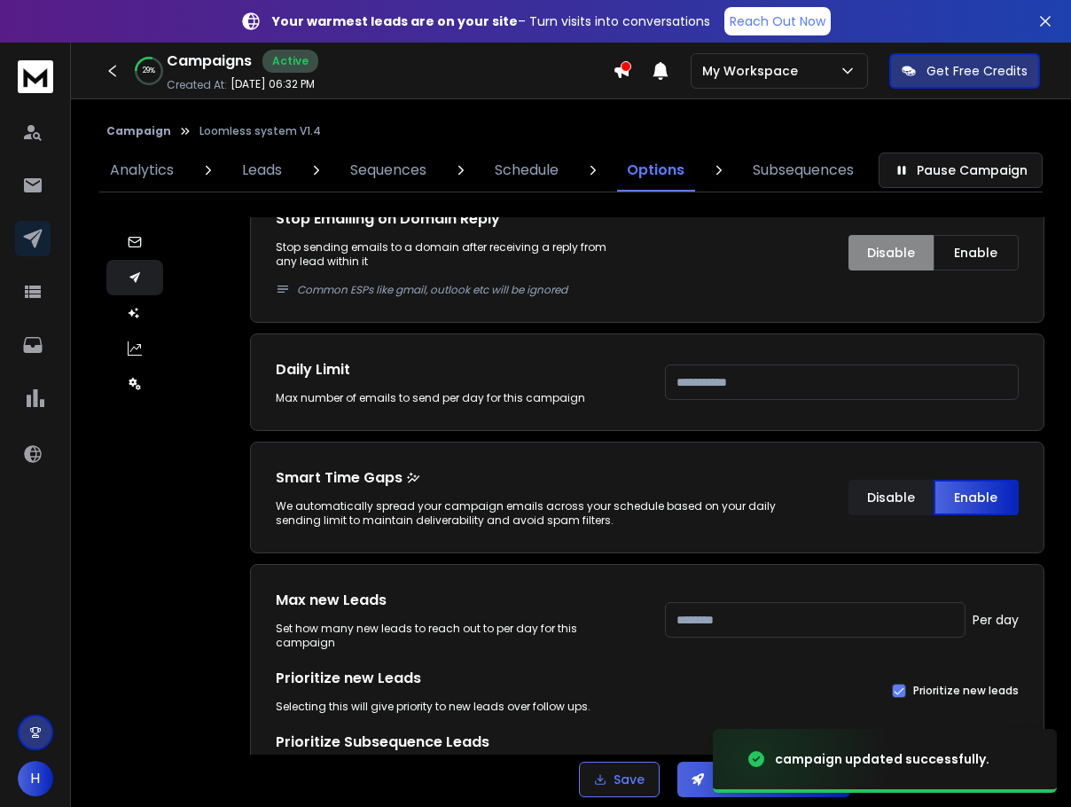
click at [690, 793] on button "Launch Campaign" at bounding box center [764, 779] width 173 height 35
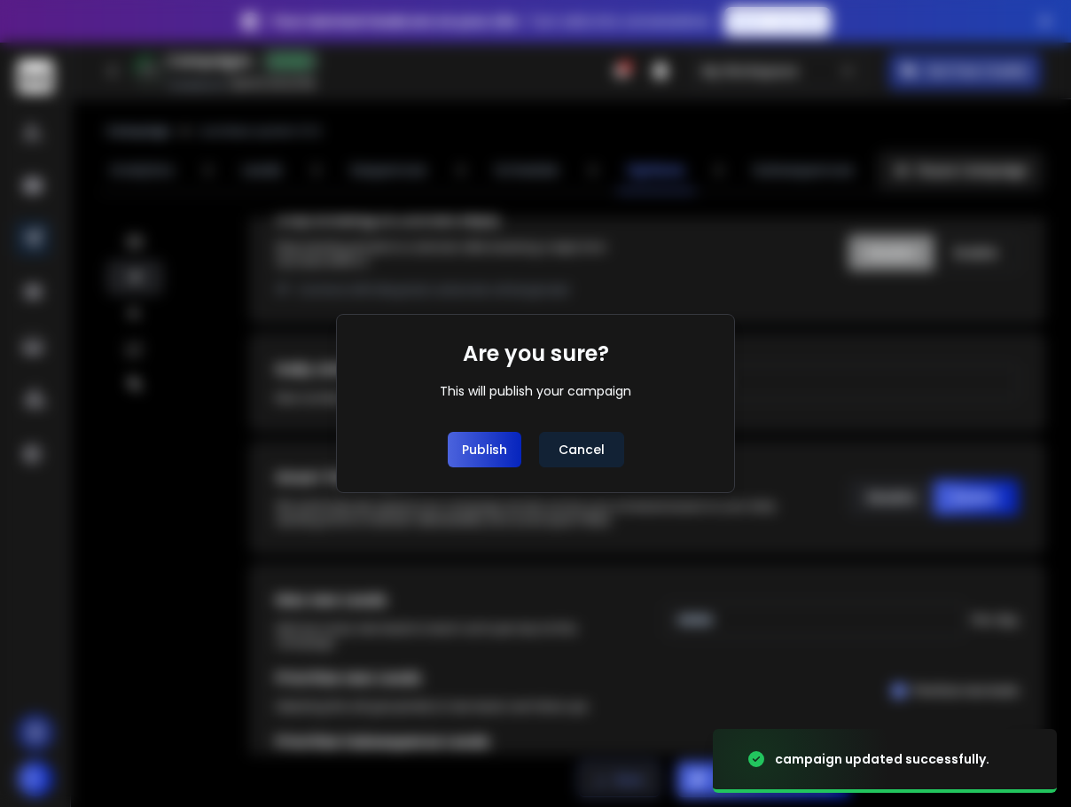
click at [471, 441] on button "Publish" at bounding box center [485, 449] width 74 height 35
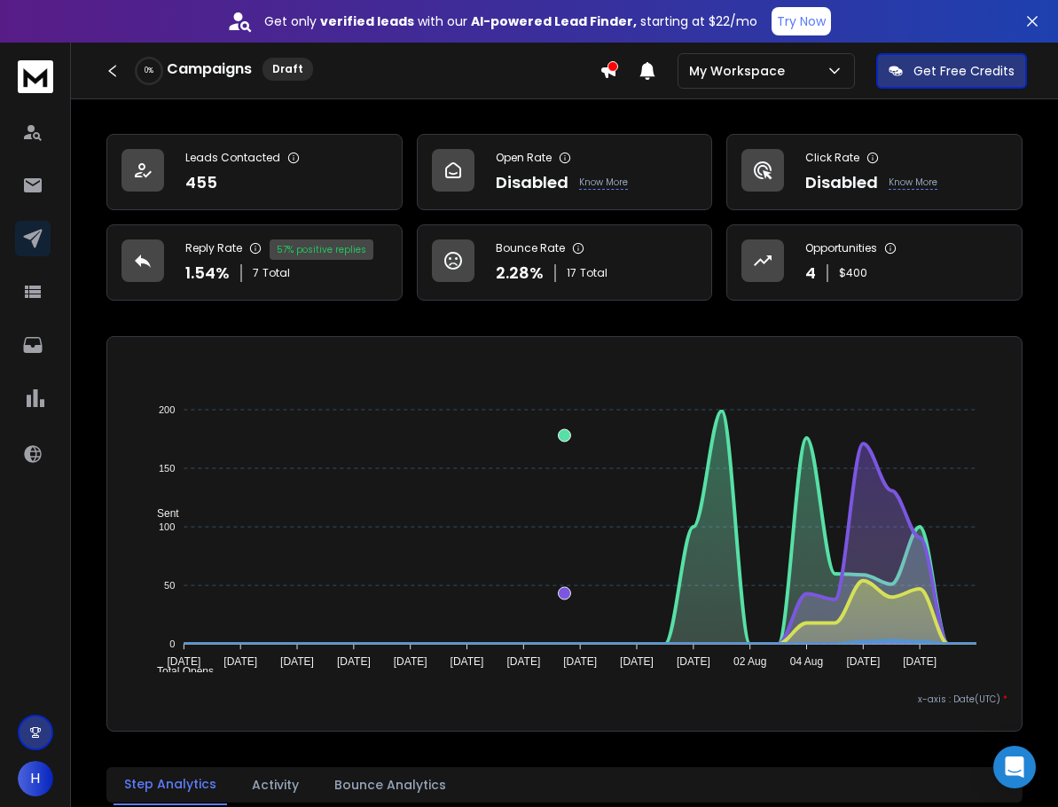
scroll to position [123, 0]
click at [926, 318] on div "Leads Contacted 455 Open Rate Disabled Know More Click Rate Disabled Know More …" at bounding box center [564, 590] width 916 height 914
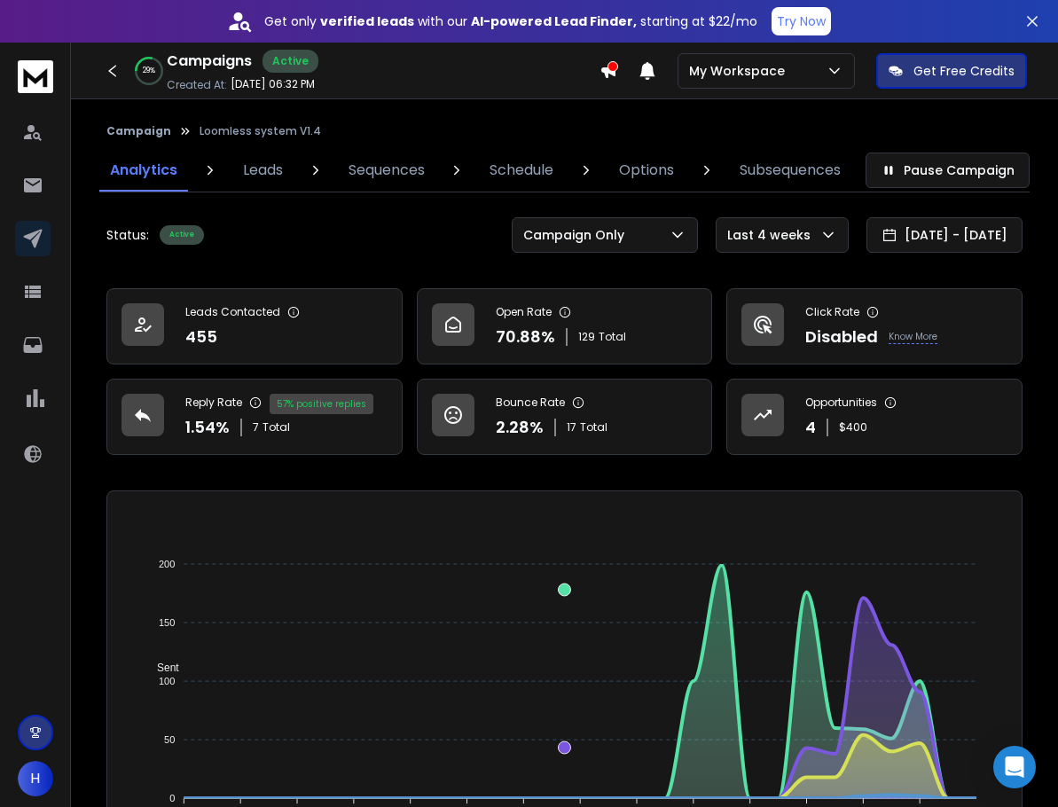
click at [1033, 22] on icon at bounding box center [1032, 21] width 11 height 11
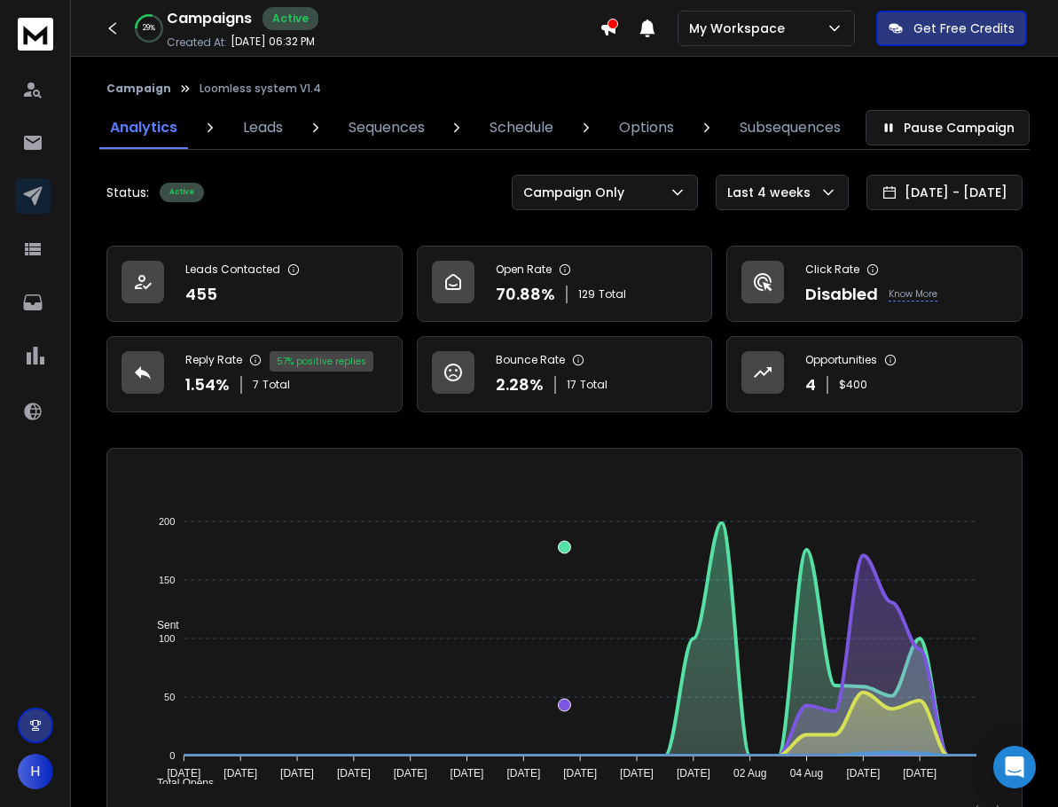
click at [765, 447] on div "Leads Contacted 455 Open Rate 70.88 % 129 Total Click Rate Disabled Know More R…" at bounding box center [564, 703] width 916 height 914
